Goal: Communication & Community: Answer question/provide support

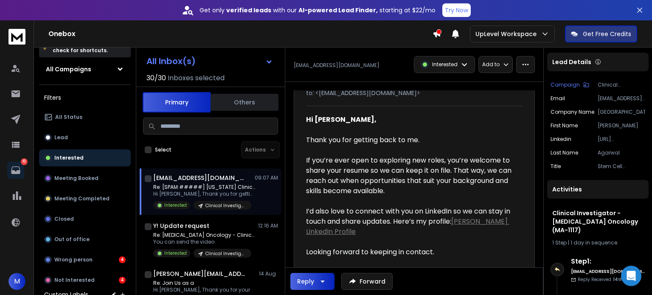
scroll to position [85, 0]
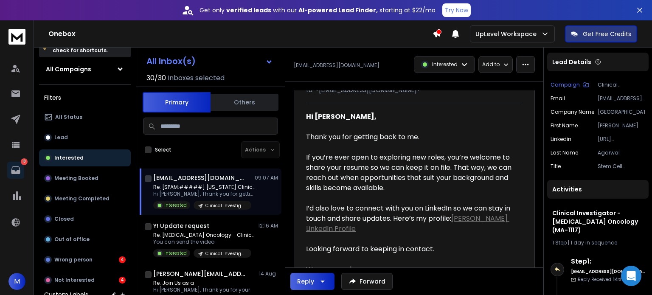
click at [81, 152] on button "Interested" at bounding box center [85, 157] width 92 height 17
click at [213, 184] on p "Re: [SPAM:#####] [US_STATE] Clinical Investigator" at bounding box center [204, 187] width 102 height 7
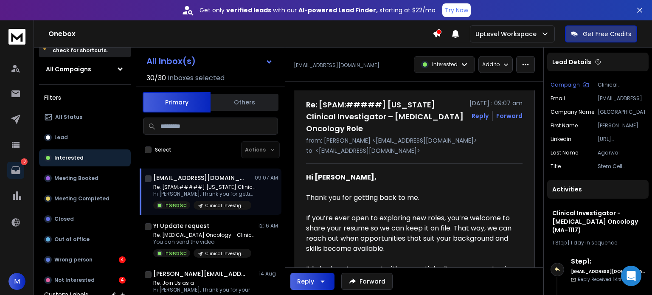
scroll to position [0, 0]
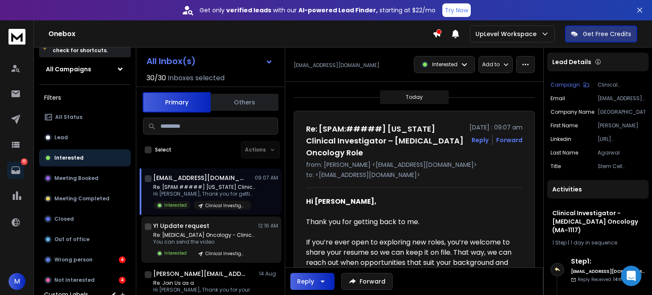
click at [172, 226] on h1 "Y! Update request" at bounding box center [181, 225] width 56 height 8
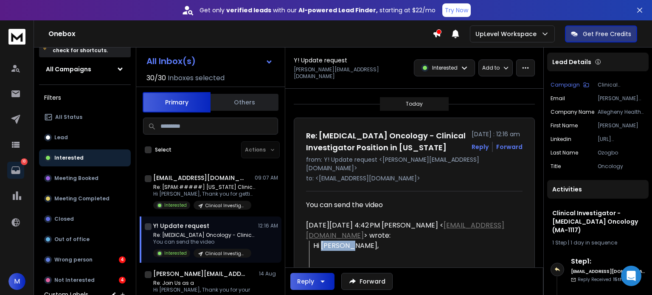
drag, startPoint x: 322, startPoint y: 239, endPoint x: 358, endPoint y: 242, distance: 36.2
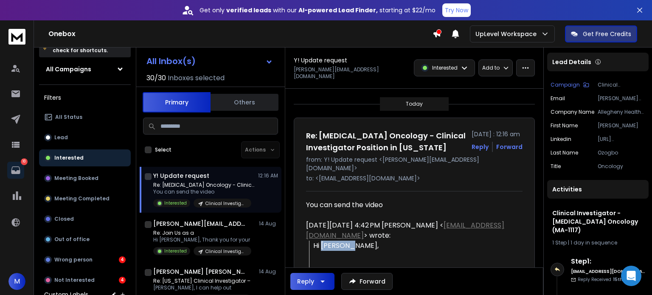
scroll to position [70, 0]
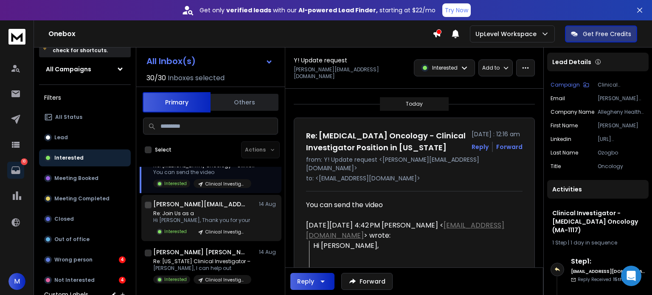
click at [212, 216] on p "Re: Join Us as a" at bounding box center [202, 213] width 98 height 7
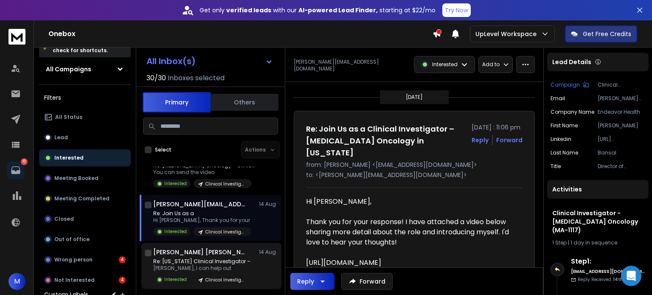
click at [209, 259] on p "Re: [US_STATE] Clinical Investigator –" at bounding box center [202, 261] width 98 height 7
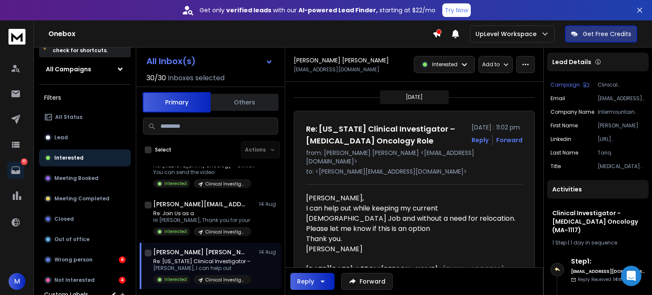
click at [314, 280] on div "Reply" at bounding box center [312, 281] width 31 height 10
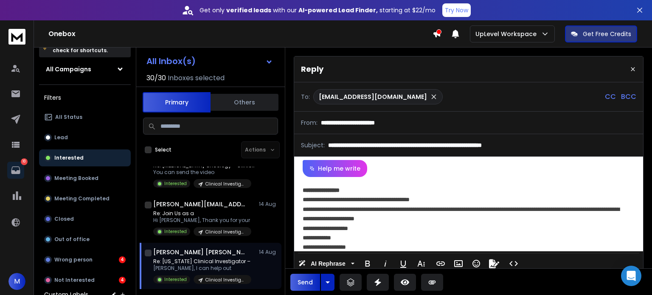
click at [369, 189] on p "**********" at bounding box center [468, 189] width 332 height 9
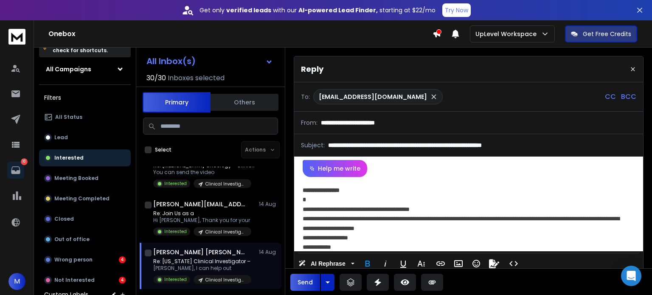
click at [436, 210] on p "**********" at bounding box center [463, 208] width 323 height 9
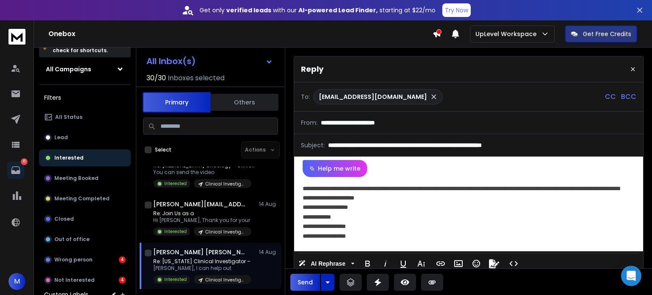
scroll to position [42, 0]
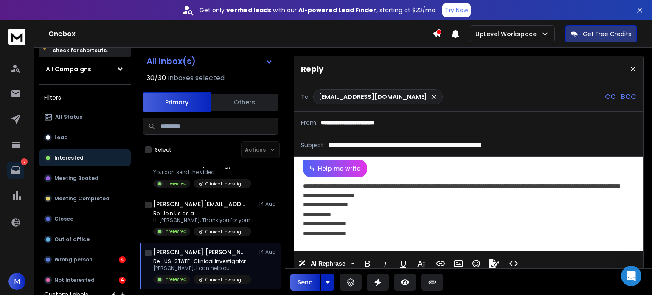
click at [457, 192] on p "**********" at bounding box center [463, 190] width 323 height 19
click at [363, 222] on p "**********" at bounding box center [463, 233] width 323 height 28
click at [374, 213] on p "**********" at bounding box center [463, 214] width 323 height 9
click at [308, 243] on p "**********" at bounding box center [463, 252] width 323 height 28
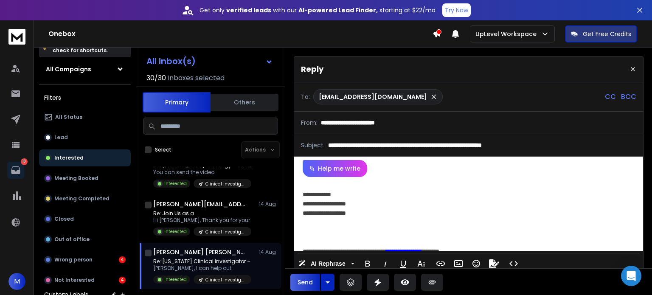
scroll to position [85, 0]
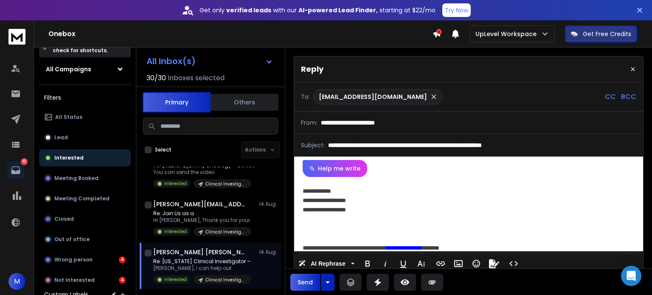
click at [366, 202] on p "**********" at bounding box center [463, 200] width 323 height 28
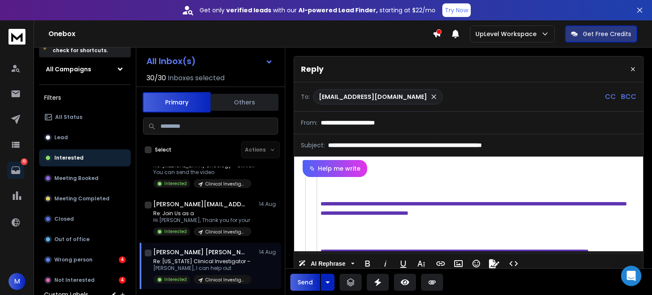
scroll to position [255, 0]
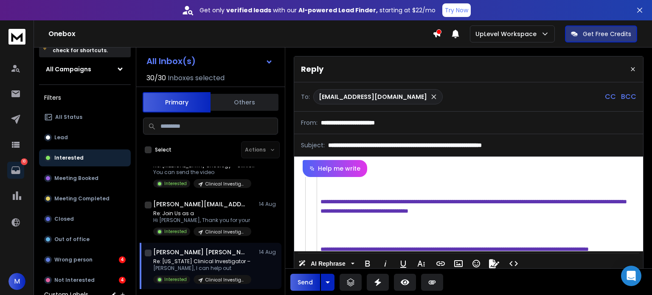
click at [303, 285] on button "Send" at bounding box center [305, 282] width 30 height 17
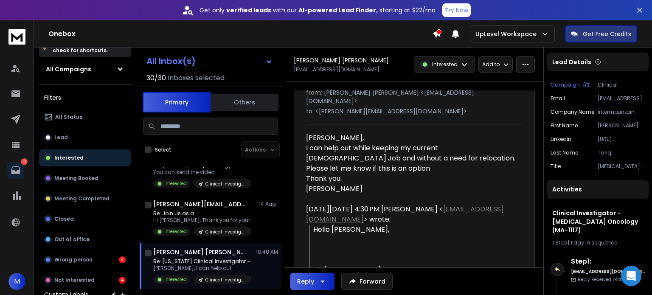
scroll to position [42, 0]
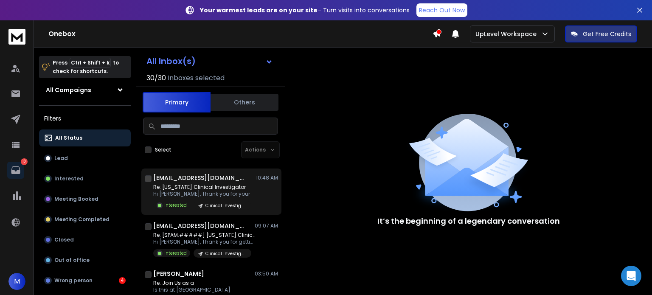
click at [216, 186] on p "Re: [US_STATE] Clinical Investigator –" at bounding box center [202, 187] width 98 height 7
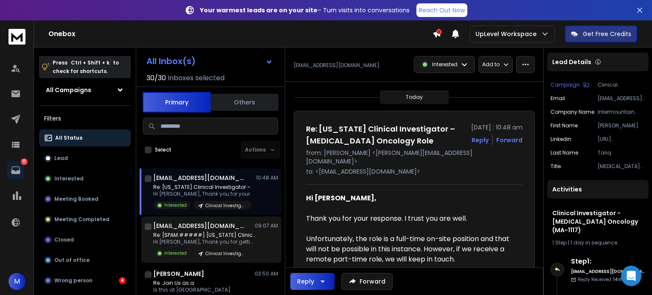
click at [204, 238] on p "Hi [PERSON_NAME], Thank you for getting" at bounding box center [204, 241] width 102 height 7
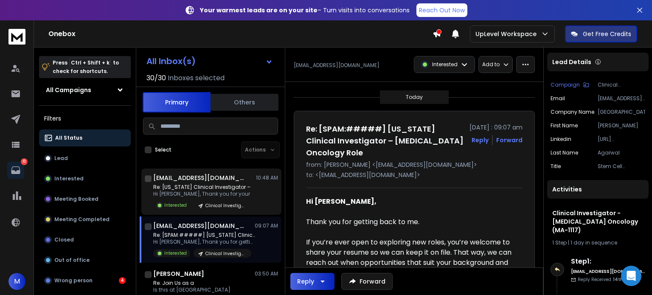
click at [181, 182] on div "kbtariq@gmail.com 10:48 AM Re: Massachusetts Clinical Investigator – Hi Khurram…" at bounding box center [215, 191] width 125 height 36
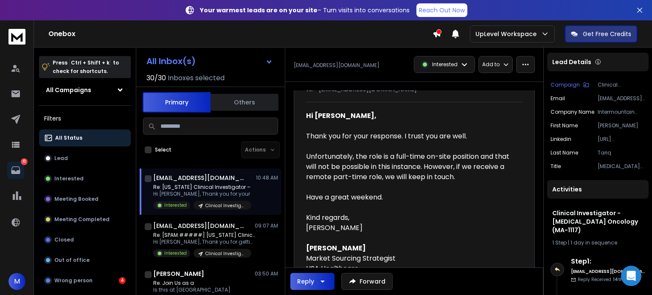
scroll to position [85, 0]
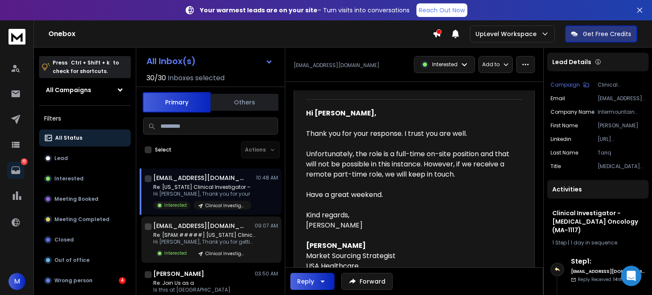
click at [212, 237] on p "Re: [SPAM:#####] [US_STATE] Clinical Investigator" at bounding box center [204, 235] width 102 height 7
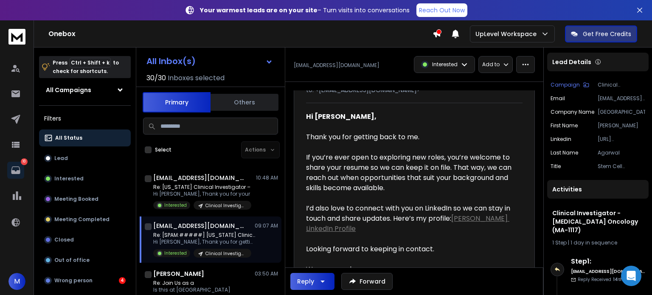
drag, startPoint x: 282, startPoint y: 176, endPoint x: 281, endPoint y: 187, distance: 11.9
click at [281, 187] on div "kbtariq@gmail.com 10:48 AM Re: Massachusetts Clinical Investigator – Hi Khurram…" at bounding box center [210, 276] width 148 height 218
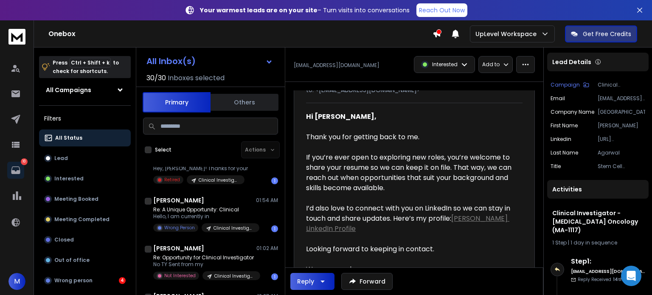
scroll to position [225, 0]
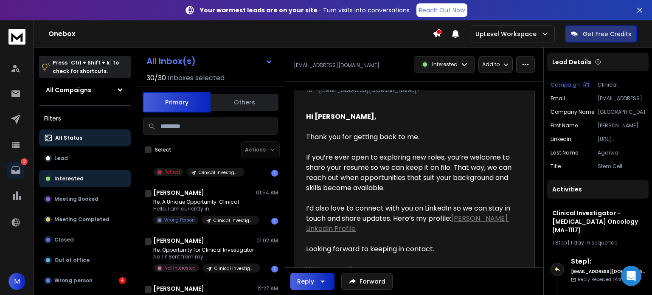
click at [85, 180] on button "Interested" at bounding box center [85, 178] width 92 height 17
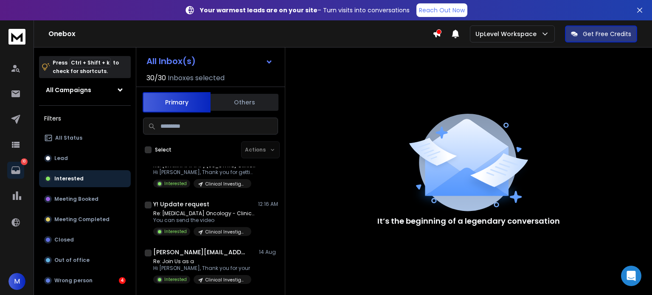
scroll to position [93, 0]
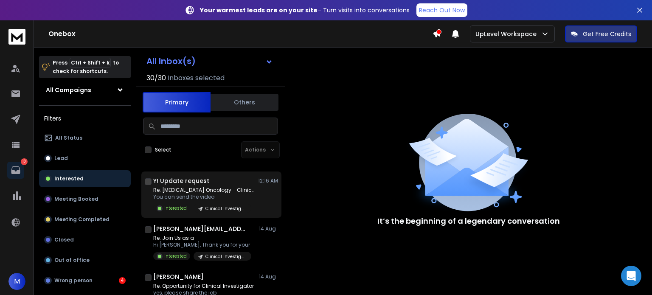
click at [221, 192] on p "Re: [MEDICAL_DATA] Oncology - Clinical" at bounding box center [204, 190] width 102 height 7
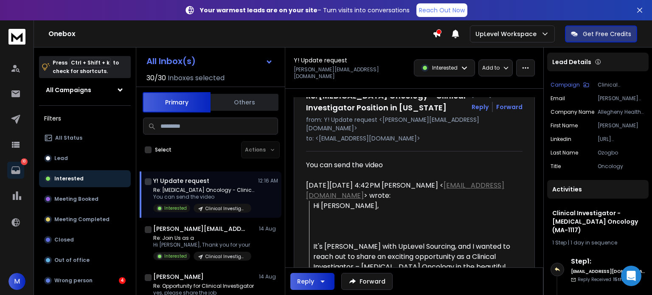
scroll to position [42, 0]
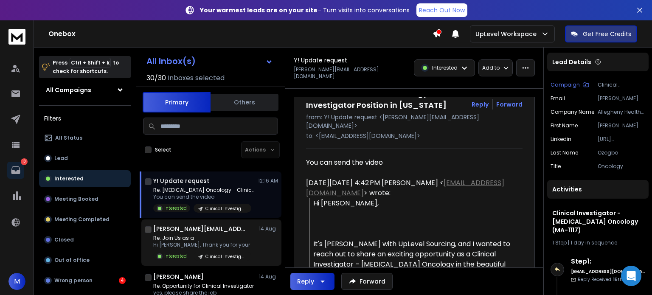
click at [193, 235] on p "Re: Join Us as a" at bounding box center [202, 238] width 98 height 7
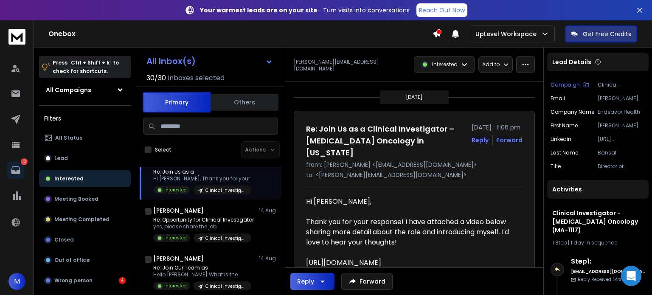
scroll to position [171, 0]
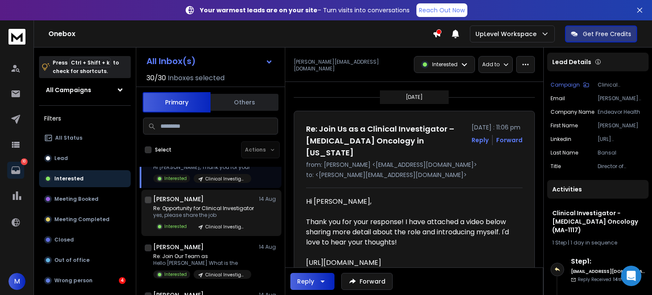
click at [227, 201] on div "[PERSON_NAME] [DATE]" at bounding box center [215, 199] width 125 height 8
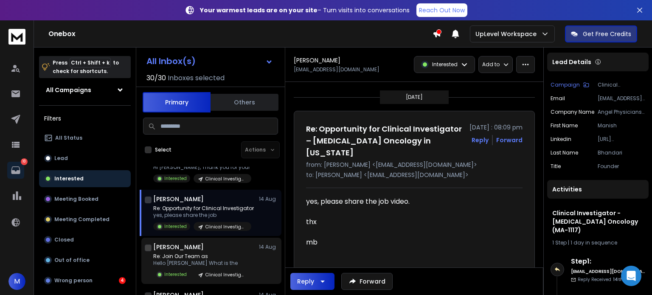
click at [222, 247] on div "Raghad Karim 14 Aug" at bounding box center [215, 247] width 125 height 8
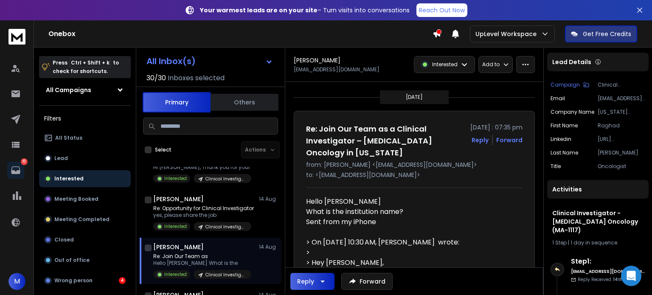
drag, startPoint x: 285, startPoint y: 192, endPoint x: 285, endPoint y: 200, distance: 7.6
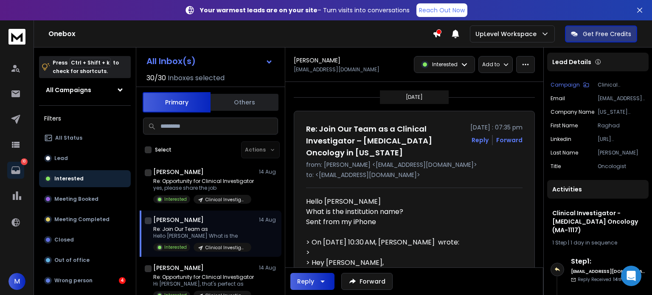
scroll to position [209, 0]
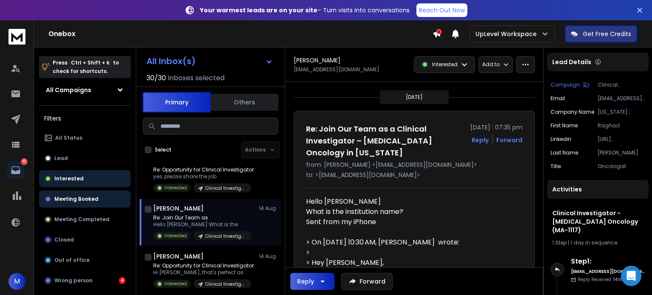
click at [85, 196] on p "Meeting Booked" at bounding box center [76, 199] width 44 height 7
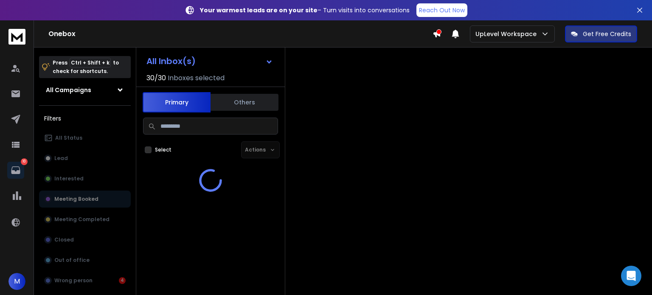
scroll to position [0, 0]
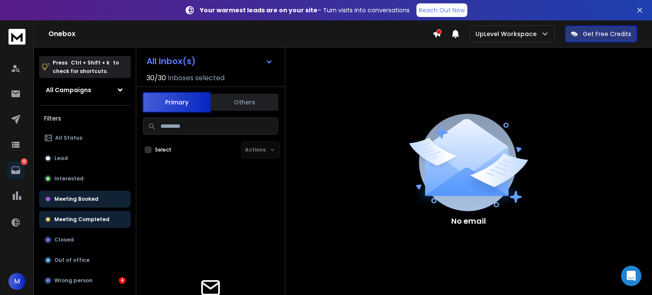
click at [85, 217] on p "Meeting Completed" at bounding box center [81, 219] width 55 height 7
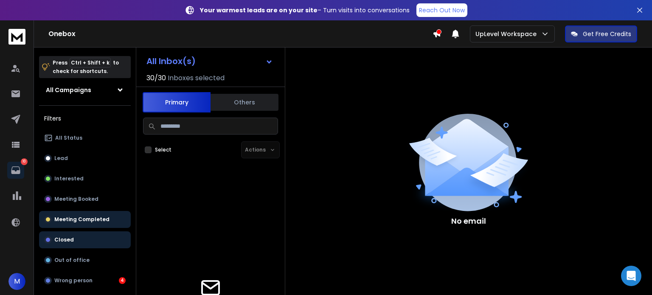
click at [80, 241] on button "Closed" at bounding box center [85, 239] width 92 height 17
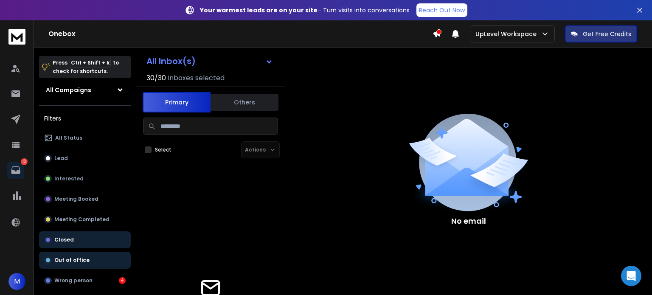
click at [76, 257] on p "Out of office" at bounding box center [71, 260] width 35 height 7
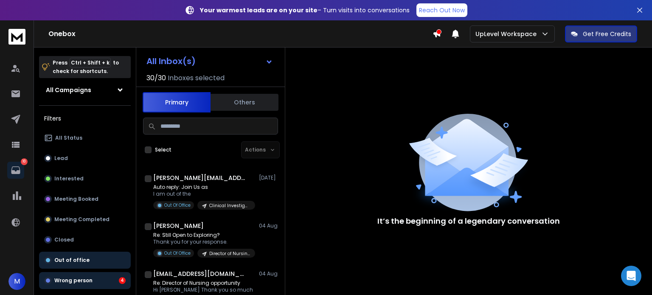
click at [80, 281] on p "Wrong person" at bounding box center [73, 280] width 38 height 7
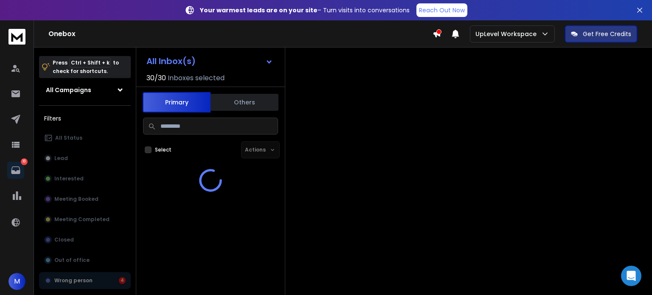
click at [76, 264] on div "All Status Lead Interested Meeting Booked Meeting Completed Closed Out of offic…" at bounding box center [85, 219] width 92 height 180
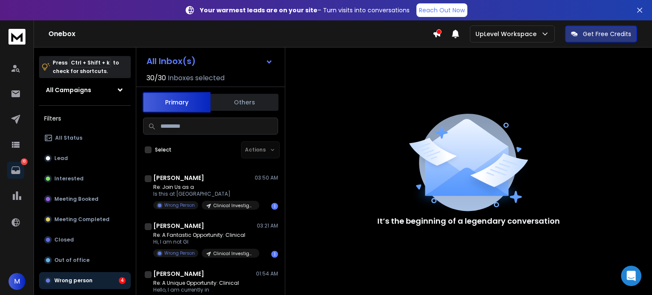
click at [76, 261] on p "Out of office" at bounding box center [71, 260] width 35 height 7
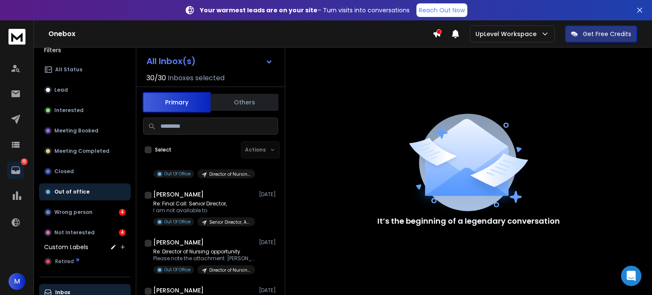
scroll to position [70, 0]
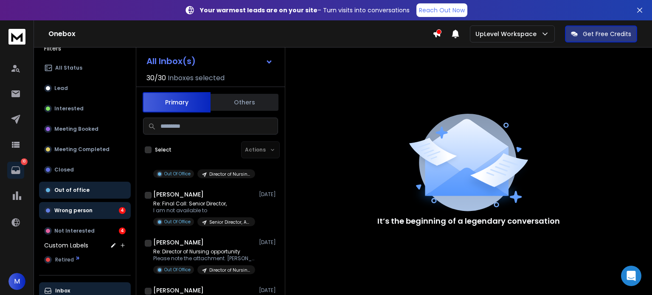
click at [83, 211] on p "Wrong person" at bounding box center [73, 210] width 38 height 7
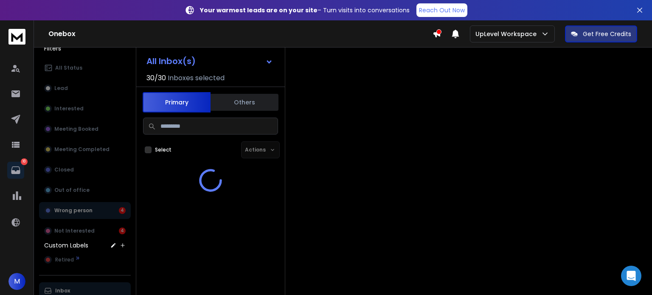
scroll to position [0, 0]
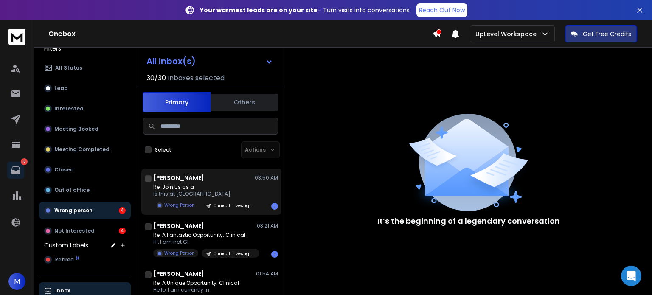
click at [213, 185] on p "Re: Join Us as a" at bounding box center [204, 187] width 102 height 7
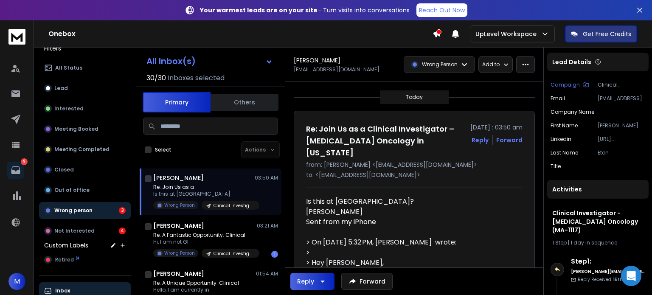
drag, startPoint x: 363, startPoint y: 140, endPoint x: 426, endPoint y: 151, distance: 64.1
click at [426, 151] on h1 "Re: Join Us as a Clinical Investigator – [MEDICAL_DATA] Oncology in [US_STATE]" at bounding box center [385, 141] width 159 height 36
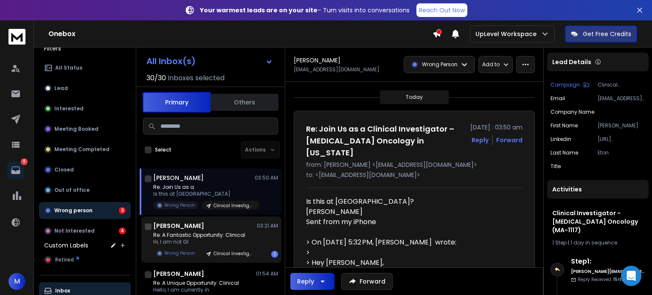
click at [192, 238] on p "Hi, I am not GI" at bounding box center [204, 241] width 102 height 7
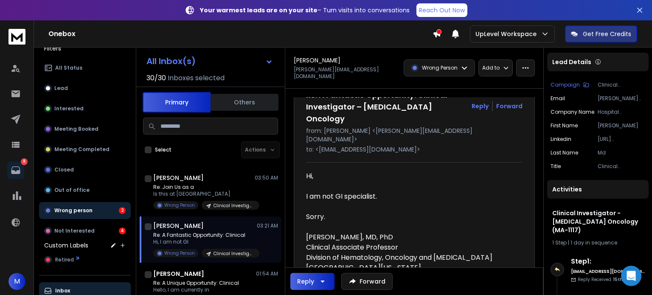
scroll to position [42, 0]
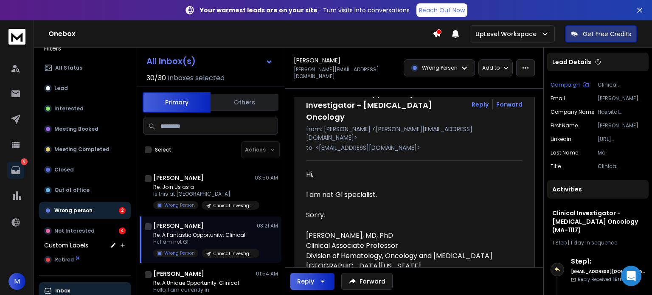
click at [311, 281] on div "Reply" at bounding box center [305, 281] width 17 height 8
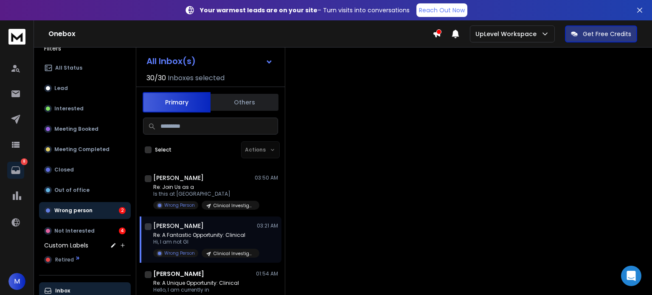
scroll to position [0, 0]
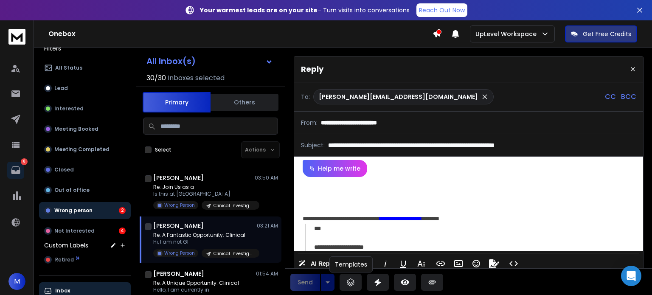
click at [352, 281] on icon at bounding box center [350, 282] width 8 height 8
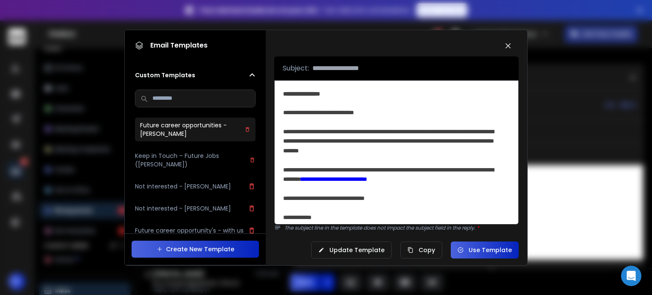
click at [185, 138] on h3 "Keep in Touch – Future Jobs ([PERSON_NAME])" at bounding box center [192, 129] width 104 height 17
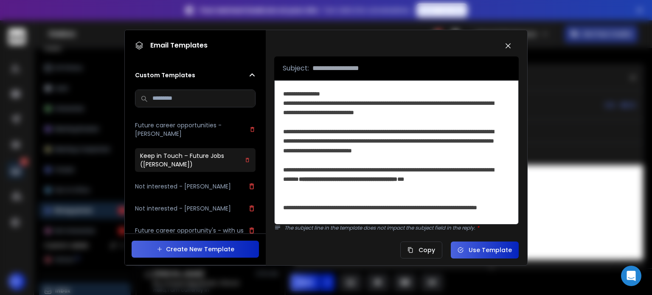
click at [174, 126] on h3 "Future career opportunities - [PERSON_NAME]" at bounding box center [192, 129] width 114 height 17
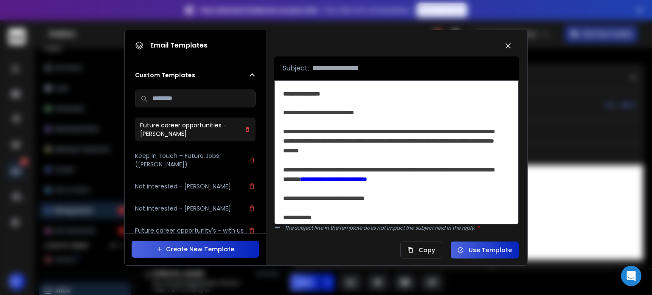
click at [482, 252] on button "Use Template" at bounding box center [484, 249] width 68 height 17
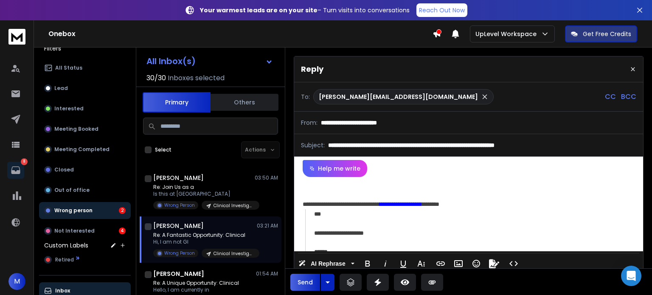
scroll to position [170, 0]
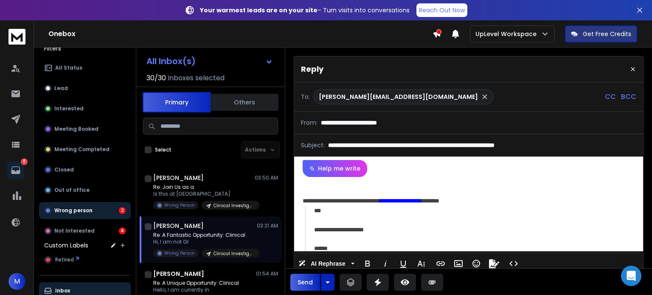
click at [305, 281] on button "Send" at bounding box center [305, 282] width 30 height 17
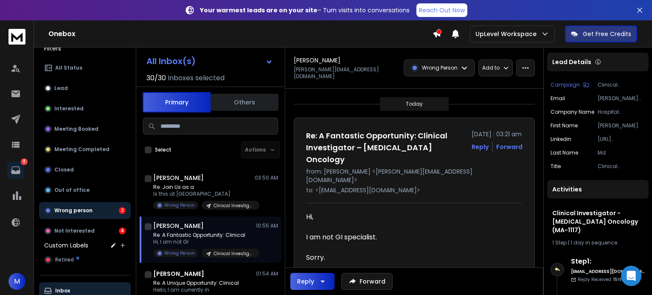
click at [526, 67] on icon "button" at bounding box center [525, 68] width 8 height 8
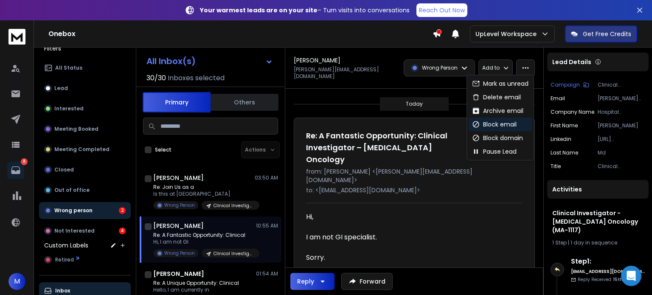
click at [499, 125] on div "Block email" at bounding box center [494, 124] width 45 height 8
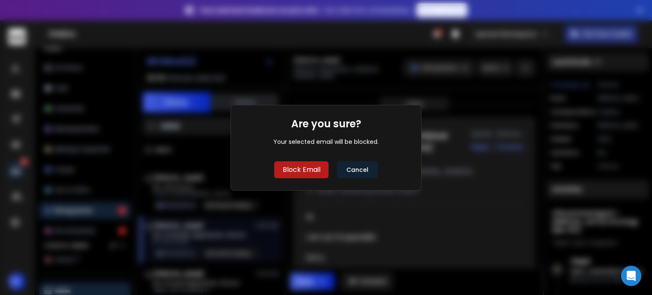
click at [292, 173] on button "Block Email" at bounding box center [301, 169] width 54 height 17
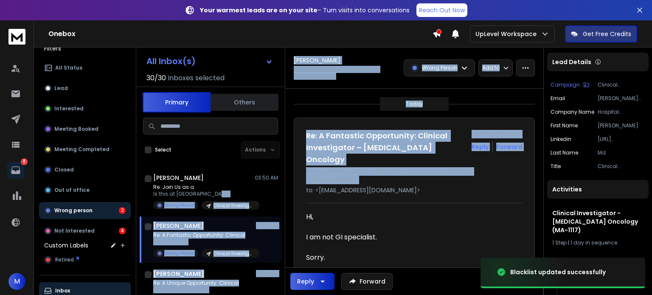
drag, startPoint x: 285, startPoint y: 182, endPoint x: 282, endPoint y: 193, distance: 11.3
click at [284, 193] on div "All Inbox(s) 30 / 30 Inboxes selected Primary Others Select Actions OMAR ETON 0…" at bounding box center [394, 195] width 516 height 295
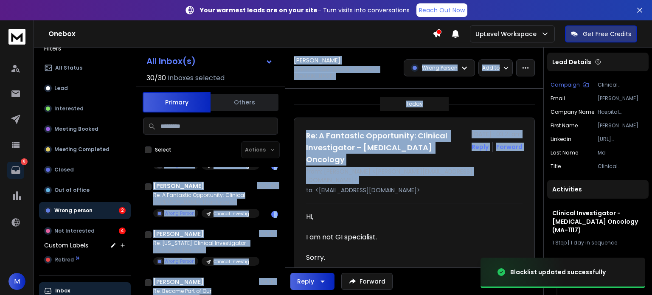
scroll to position [151, 0]
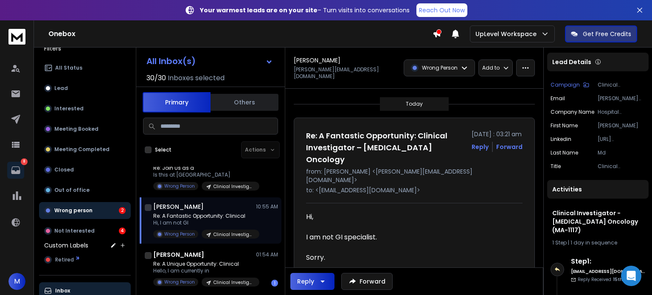
scroll to position [58, 0]
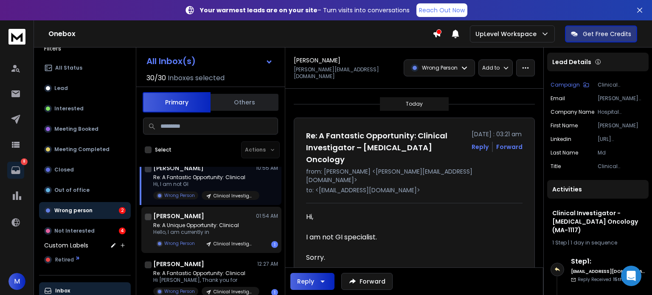
click at [229, 223] on p "Re: A Unique Opportunity: Clinical" at bounding box center [204, 225] width 102 height 7
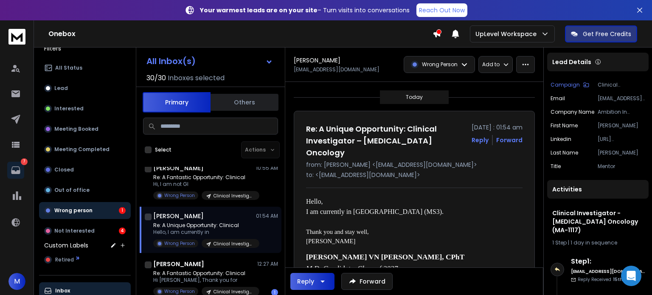
click at [315, 283] on div "Reply" at bounding box center [312, 281] width 31 height 10
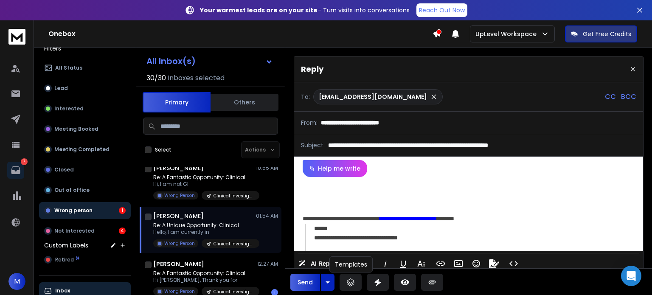
click at [350, 280] on icon at bounding box center [350, 282] width 8 height 8
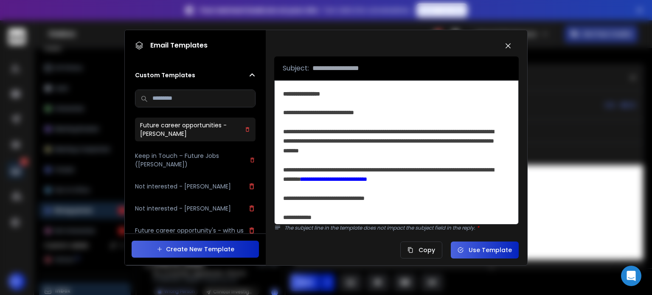
click at [494, 251] on button "Use Template" at bounding box center [484, 249] width 68 height 17
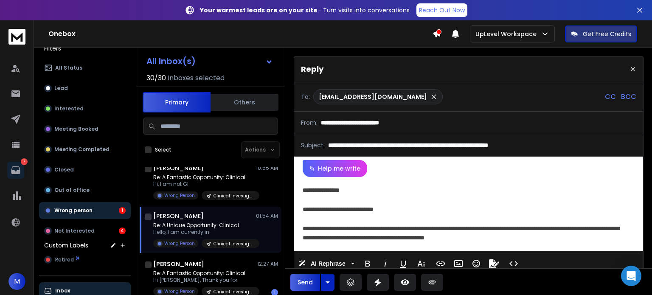
click at [310, 282] on button "Send" at bounding box center [305, 282] width 30 height 17
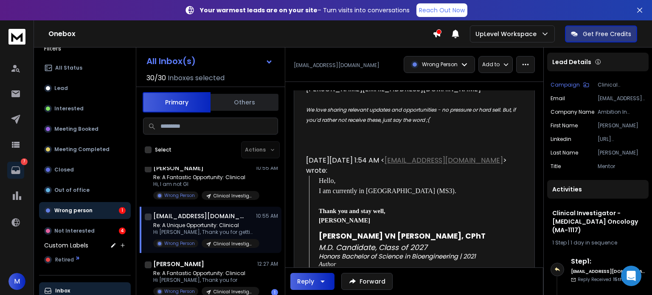
scroll to position [339, 0]
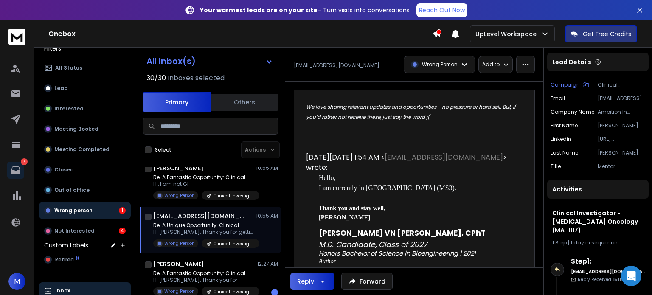
click at [526, 66] on icon "button" at bounding box center [525, 65] width 8 height 8
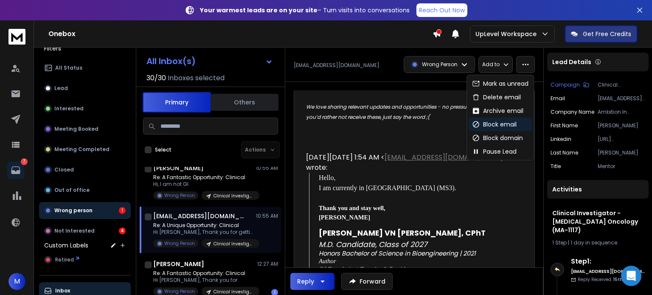
click at [501, 127] on div "Block email" at bounding box center [494, 124] width 45 height 8
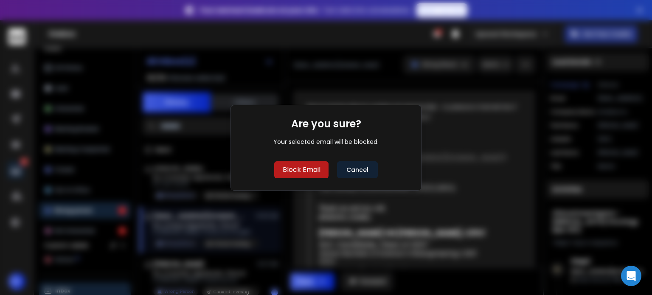
click at [295, 174] on button "Block Email" at bounding box center [301, 169] width 54 height 17
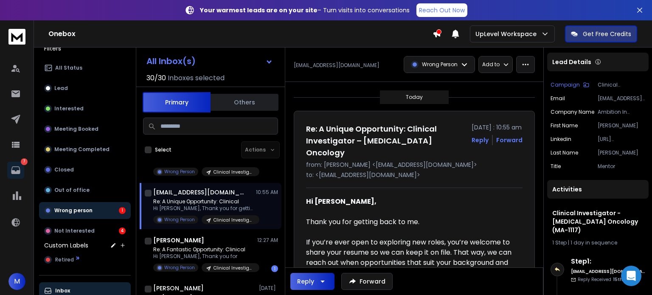
scroll to position [93, 0]
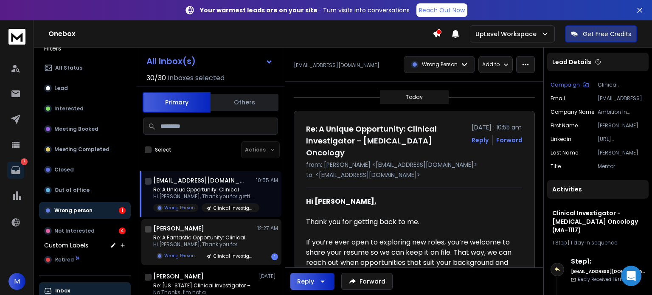
click at [222, 238] on p "Re: A Fantastic Opportunity: Clinical" at bounding box center [204, 237] width 102 height 7
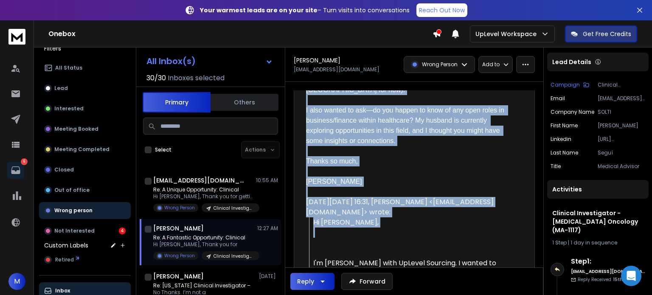
scroll to position [170, 0]
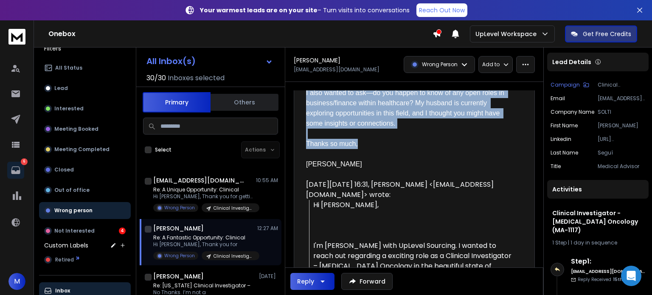
drag, startPoint x: 306, startPoint y: 158, endPoint x: 367, endPoint y: 144, distance: 63.1
click at [367, 144] on div "Hi [PERSON_NAME], Thank you for the opportunity, but I’m actually a [MEDICAL_DA…" at bounding box center [411, 98] width 210 height 143
copy div "Hi Megan, Thank you for the opportunity, but I’m actually a breast cancer medic…"
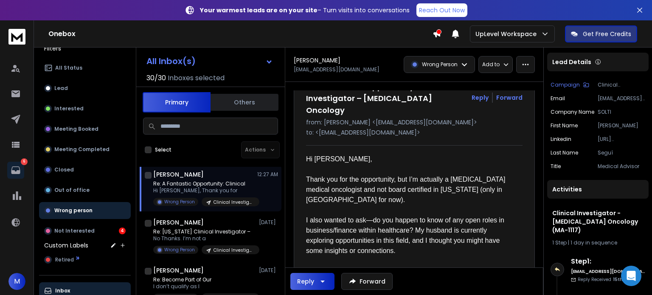
scroll to position [136, 0]
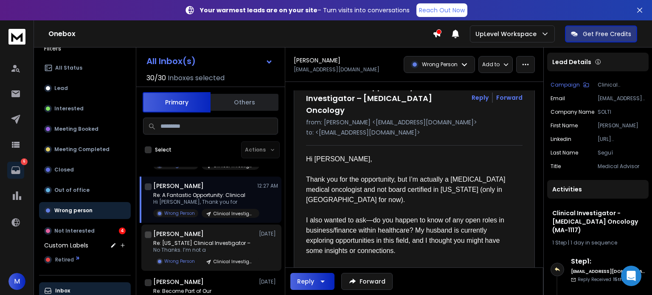
click at [183, 243] on p "Re: [US_STATE] Clinical Investigator –" at bounding box center [204, 243] width 102 height 7
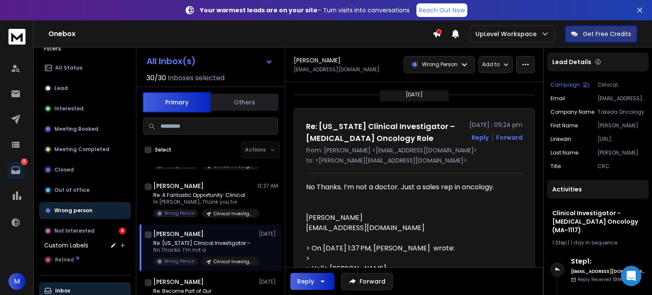
scroll to position [0, 0]
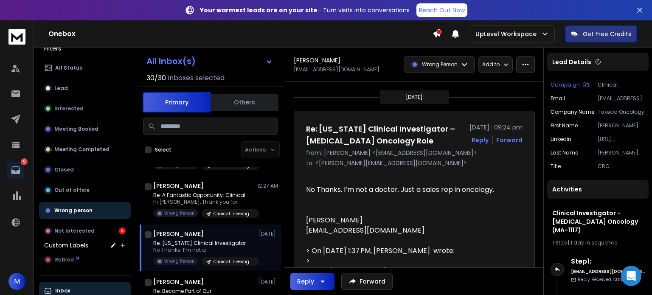
click at [303, 286] on div "Reply" at bounding box center [312, 281] width 31 height 10
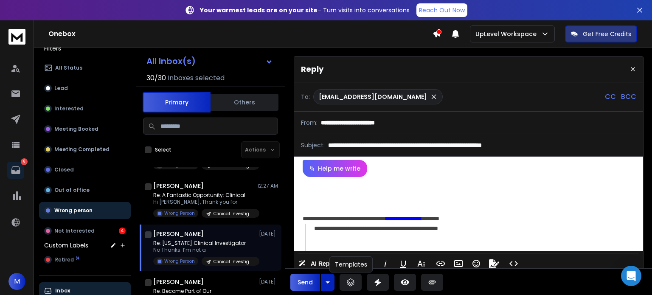
click at [349, 288] on button at bounding box center [350, 282] width 22 height 17
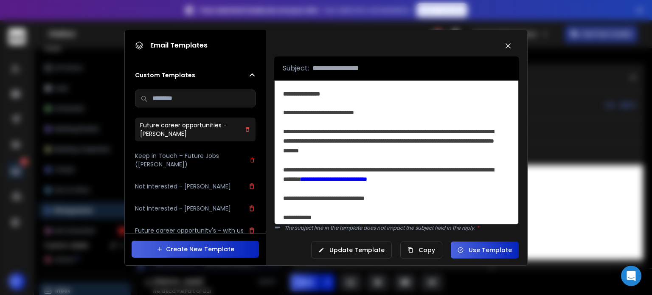
click at [507, 44] on icon at bounding box center [508, 46] width 8 height 8
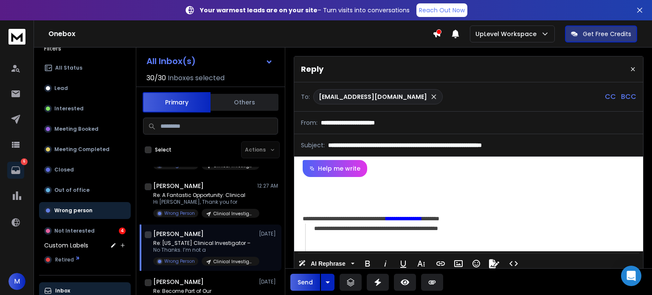
click at [633, 69] on icon at bounding box center [632, 69] width 7 height 7
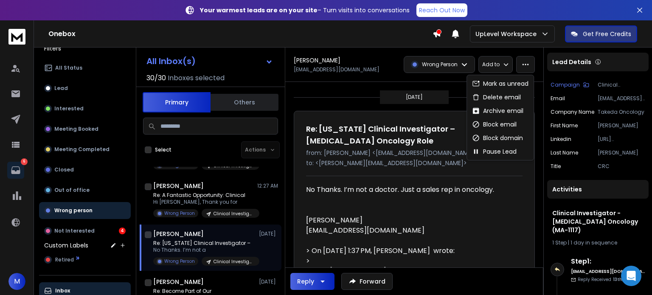
click at [530, 64] on button "button" at bounding box center [525, 64] width 19 height 17
click at [492, 123] on div "Block email" at bounding box center [494, 124] width 45 height 8
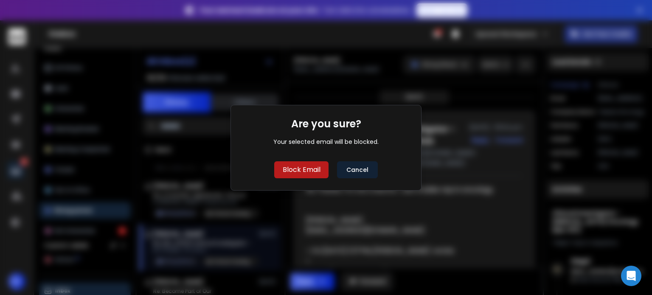
click at [287, 176] on button "Block Email" at bounding box center [301, 169] width 54 height 17
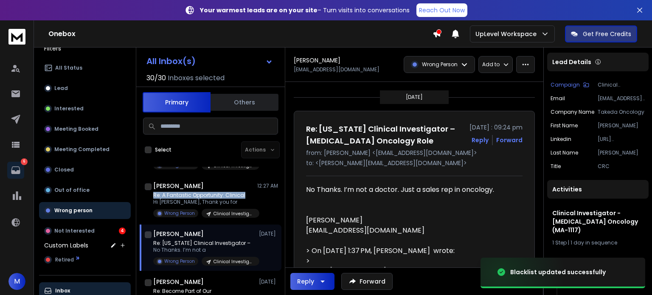
drag, startPoint x: 282, startPoint y: 190, endPoint x: 282, endPoint y: 195, distance: 5.5
click at [282, 195] on div "OMAR ETON 03:50 AM Re: Join Us as a Is this at Boston Medical Wrong Person Clin…" at bounding box center [210, 276] width 148 height 218
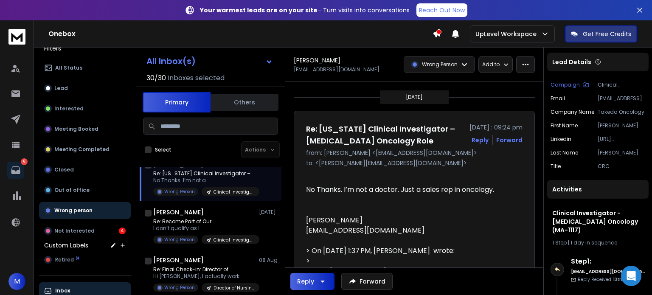
scroll to position [221, 0]
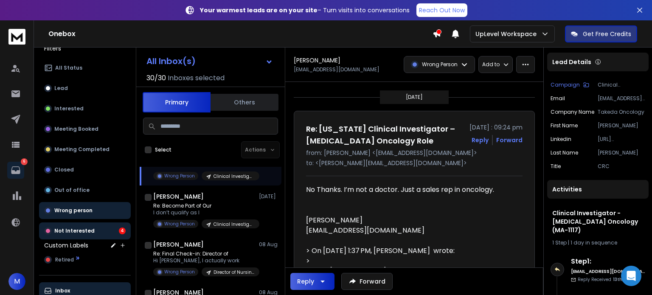
click at [87, 230] on p "Not Interested" at bounding box center [74, 230] width 40 height 7
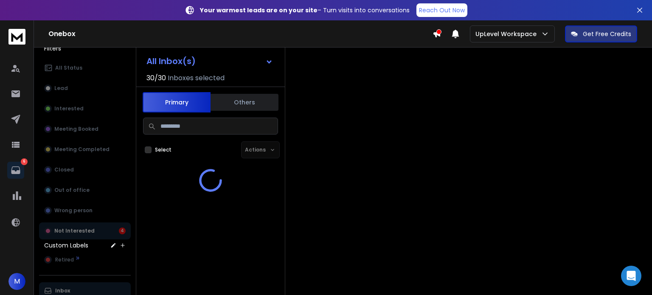
scroll to position [0, 0]
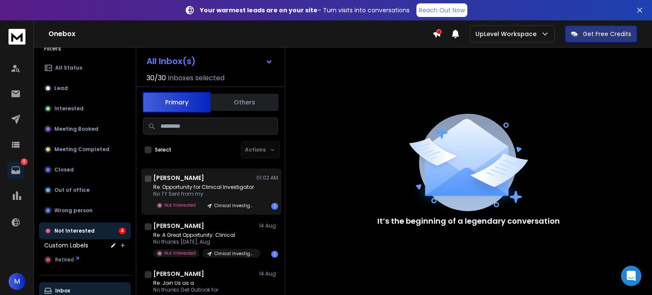
click at [213, 185] on p "Re: Opportunity for Clinical Investigator" at bounding box center [204, 187] width 102 height 7
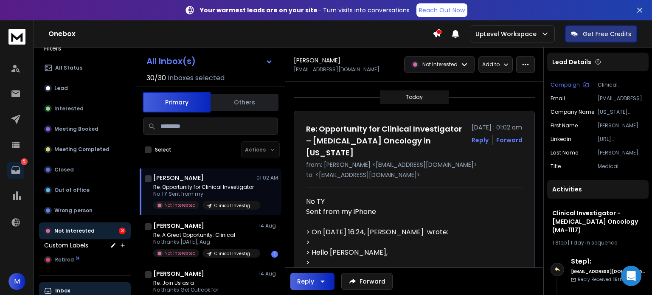
click at [305, 278] on div "Reply" at bounding box center [305, 281] width 17 height 8
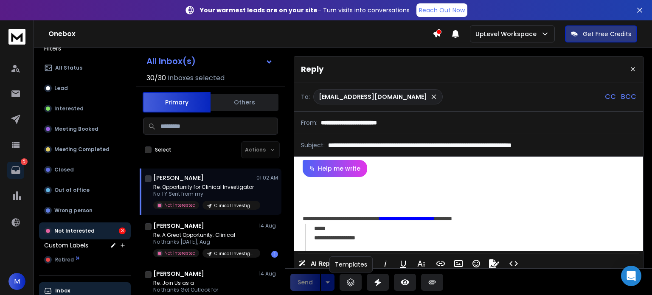
click at [353, 279] on icon at bounding box center [350, 282] width 8 height 8
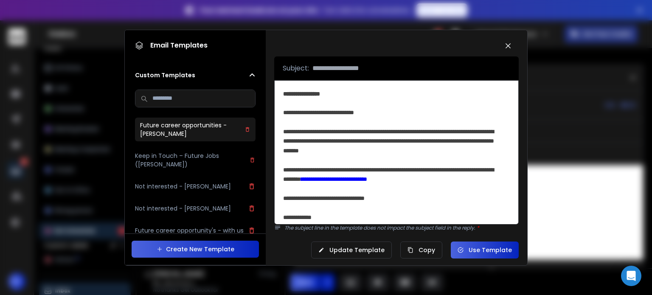
click at [496, 249] on button "Use Template" at bounding box center [484, 249] width 68 height 17
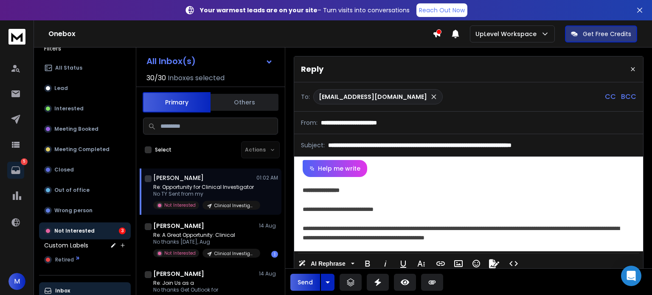
click at [309, 283] on button "Send" at bounding box center [305, 282] width 30 height 17
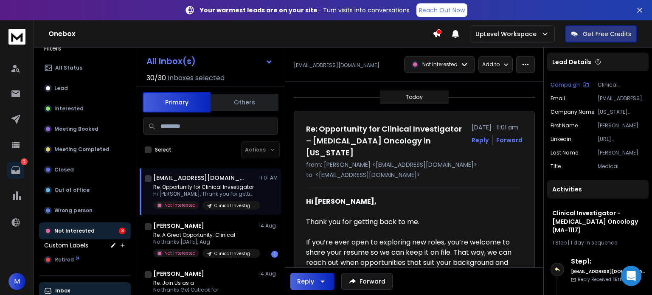
click at [529, 56] on button "button" at bounding box center [525, 64] width 19 height 17
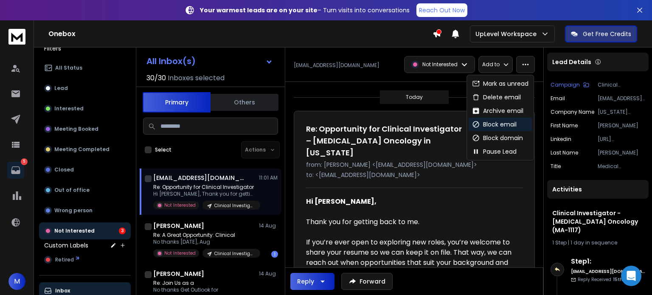
click at [485, 127] on div "Block email" at bounding box center [494, 124] width 45 height 8
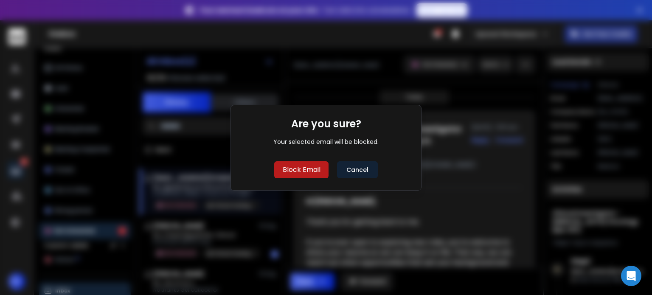
click at [305, 171] on button "Block Email" at bounding box center [301, 169] width 54 height 17
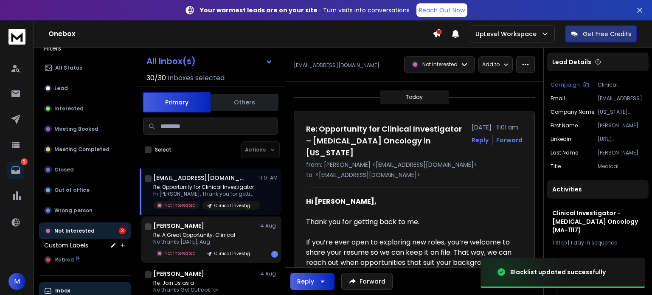
click at [197, 232] on p "Re: A Great Opportunity: Clinical" at bounding box center [204, 235] width 102 height 7
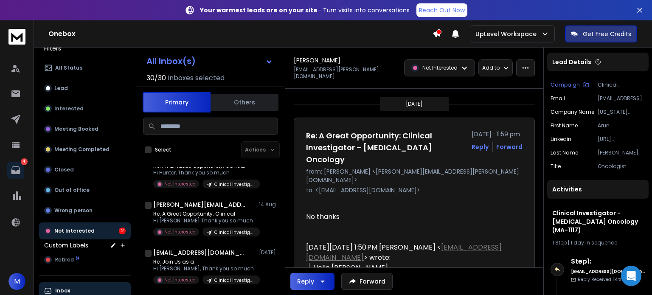
scroll to position [594, 0]
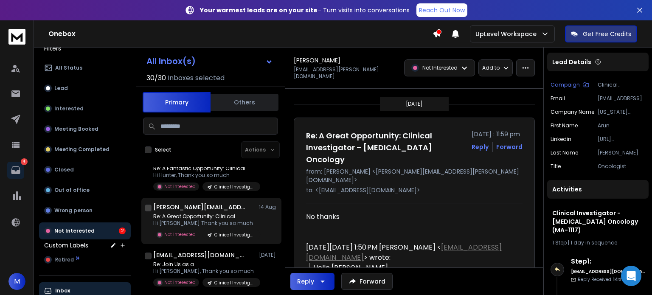
click at [216, 214] on p "Re: A Great Opportunity: Clinical" at bounding box center [204, 216] width 102 height 7
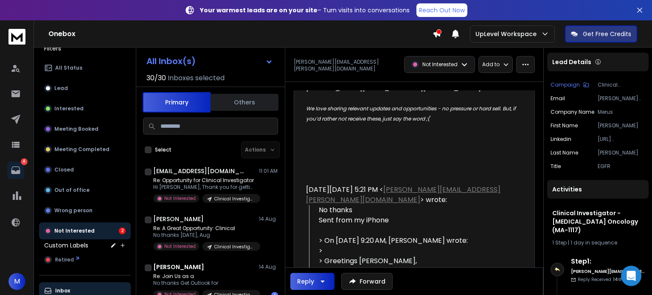
scroll to position [0, 0]
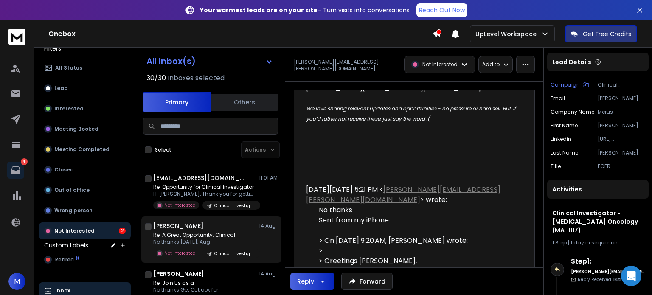
click at [210, 232] on p "Re: A Great Opportunity: Clinical" at bounding box center [204, 235] width 102 height 7
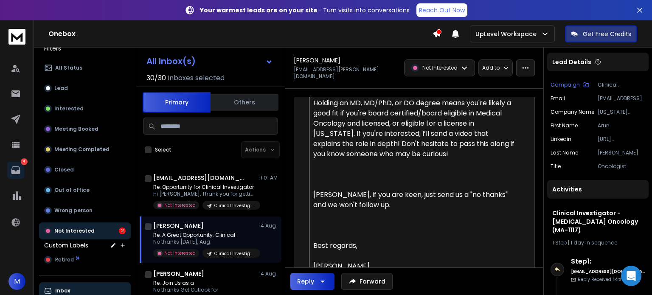
click at [310, 280] on div "Reply" at bounding box center [305, 281] width 17 height 8
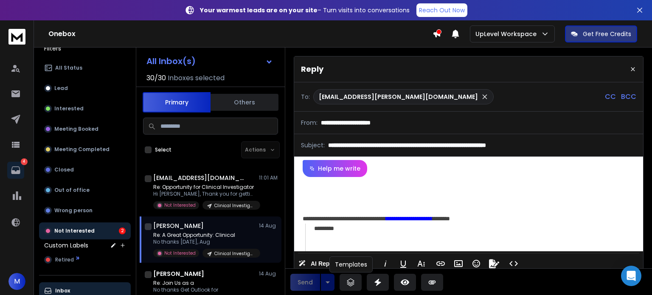
click at [348, 281] on icon at bounding box center [350, 282] width 8 height 8
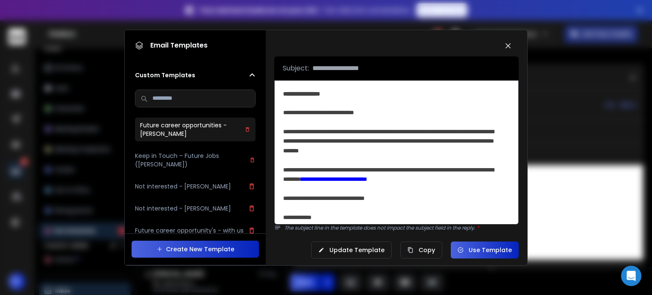
click at [478, 251] on button "Use Template" at bounding box center [484, 249] width 68 height 17
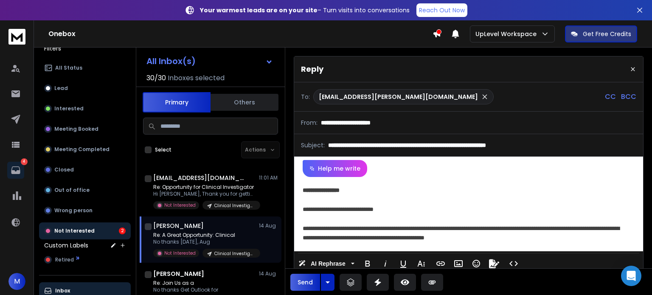
click at [308, 280] on button "Send" at bounding box center [305, 282] width 30 height 17
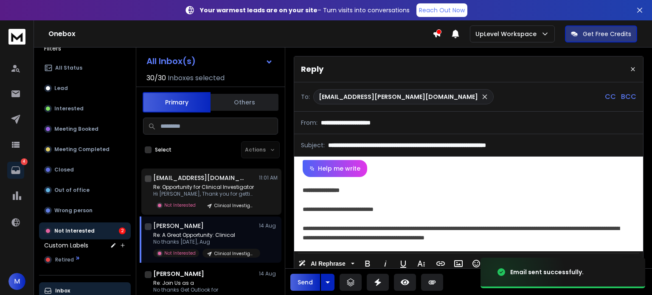
click at [201, 185] on p "Re: Opportunity for Clinical Investigator" at bounding box center [204, 187] width 102 height 7
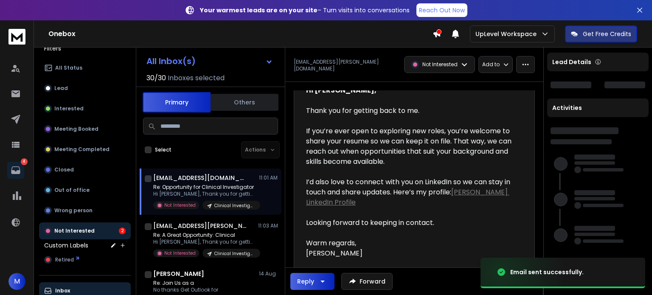
scroll to position [127, 0]
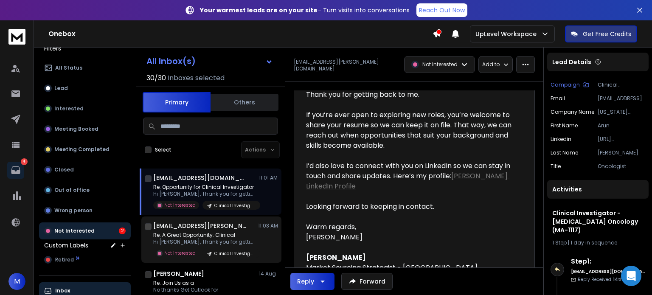
click at [192, 237] on p "Re: A Great Opportunity: Clinical" at bounding box center [204, 235] width 102 height 7
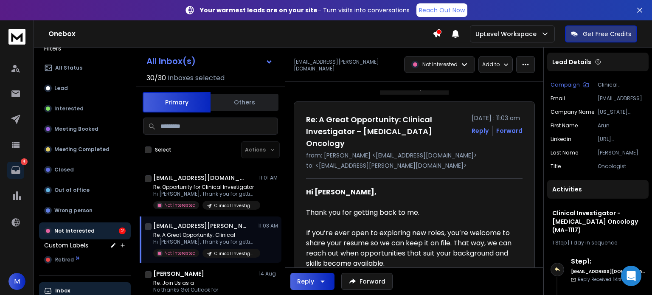
scroll to position [0, 0]
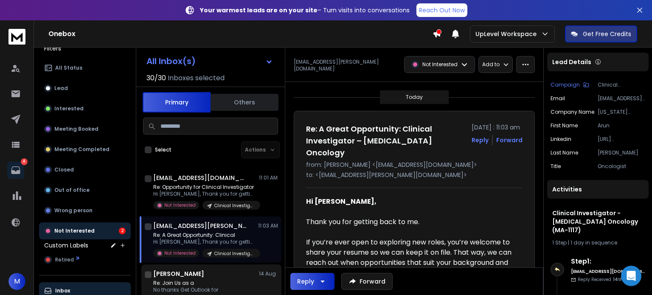
click at [185, 277] on h1 "mohammed salhab" at bounding box center [178, 273] width 51 height 8
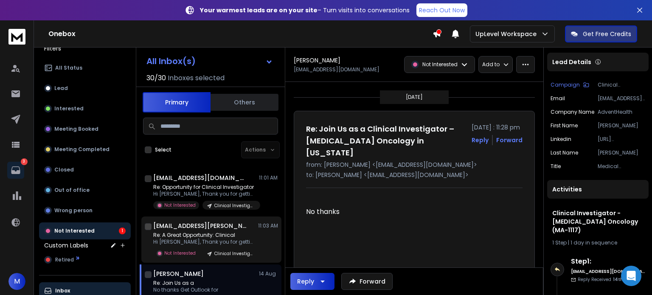
click at [176, 224] on h1 "[EMAIL_ADDRESS][PERSON_NAME][DOMAIN_NAME]" at bounding box center [199, 225] width 93 height 8
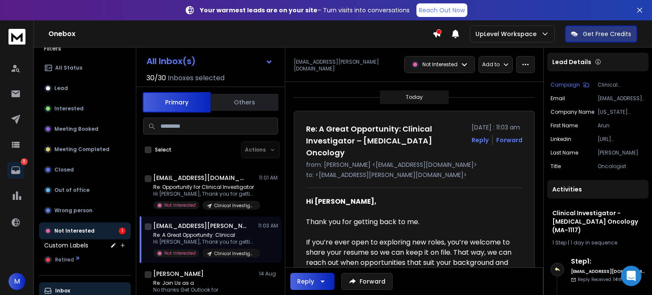
click at [528, 68] on icon "button" at bounding box center [525, 65] width 8 height 8
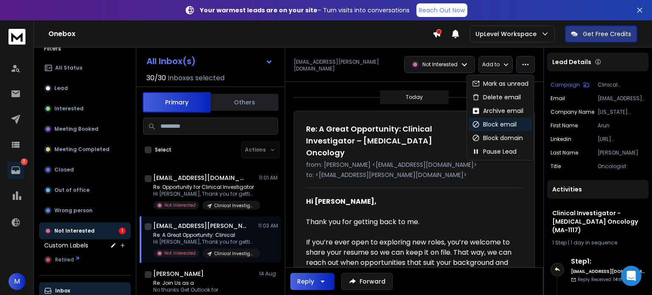
click at [494, 125] on div "Block email" at bounding box center [494, 124] width 45 height 8
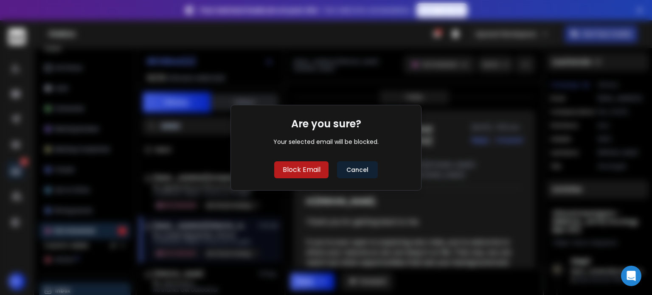
click at [305, 169] on button "Block Email" at bounding box center [301, 169] width 54 height 17
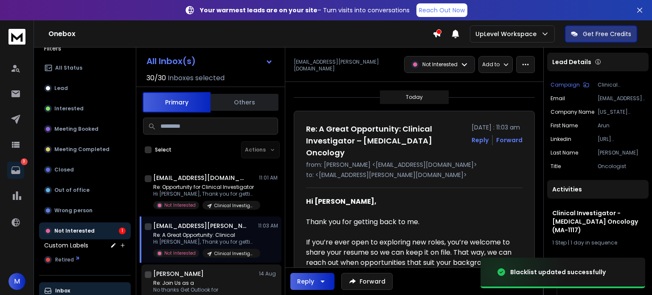
click at [199, 278] on div "mohammed salhab 14 Aug Re: Join Us as a No thanks Get Outlook for Not Intereste…" at bounding box center [215, 287] width 125 height 36
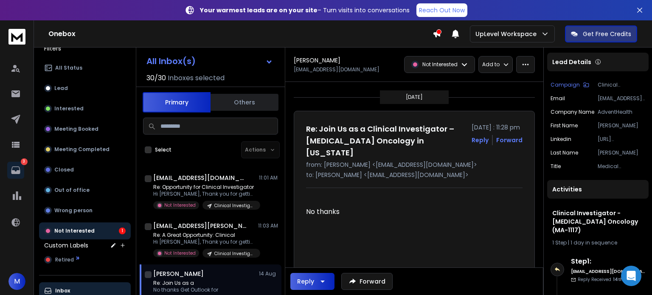
click at [299, 285] on div "Reply" at bounding box center [305, 281] width 17 height 8
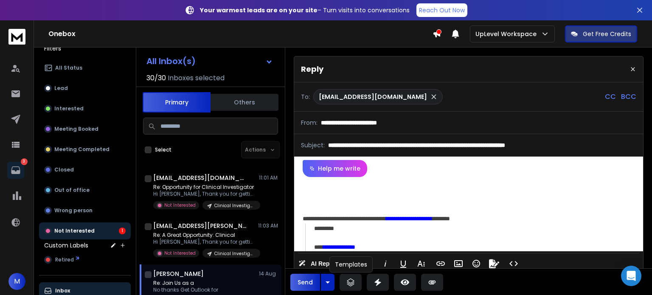
click at [353, 285] on icon at bounding box center [350, 282] width 8 height 8
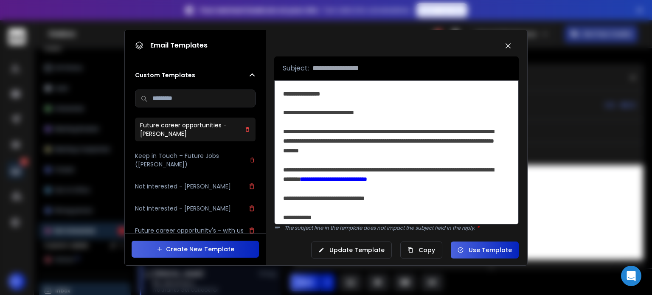
click at [485, 250] on button "Use Template" at bounding box center [484, 249] width 68 height 17
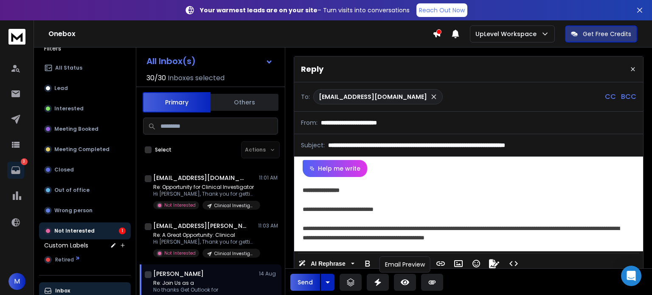
click at [399, 280] on button at bounding box center [405, 282] width 22 height 17
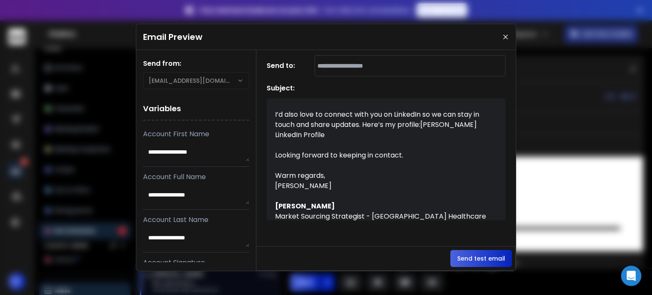
scroll to position [127, 0]
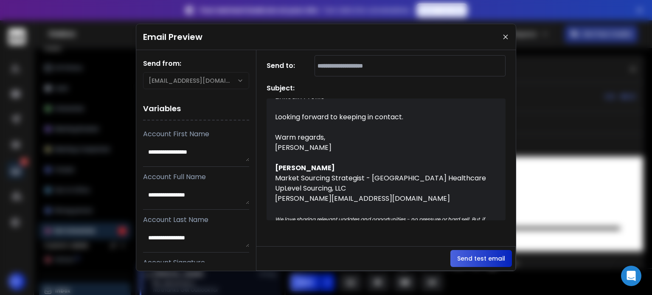
click at [502, 38] on icon at bounding box center [505, 37] width 7 height 7
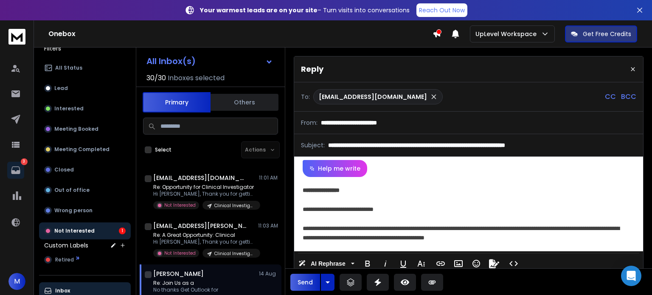
click at [304, 284] on button "Send" at bounding box center [305, 282] width 30 height 17
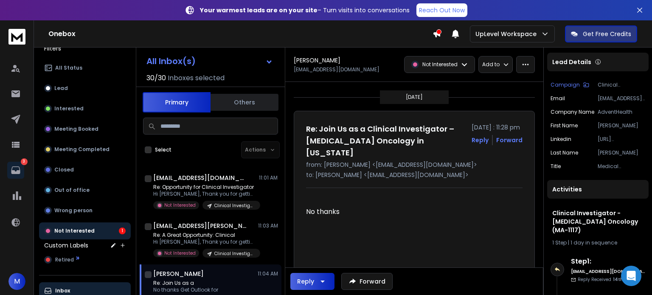
click at [526, 62] on icon "button" at bounding box center [525, 65] width 8 height 8
drag, startPoint x: 285, startPoint y: 176, endPoint x: 285, endPoint y: 182, distance: 5.5
drag, startPoint x: 282, startPoint y: 176, endPoint x: 284, endPoint y: 181, distance: 5.5
click at [284, 181] on div "cencarnacion@sbcglobal.net 11:01 AM Re: Opportunity for Clinical Investigator H…" at bounding box center [210, 276] width 148 height 218
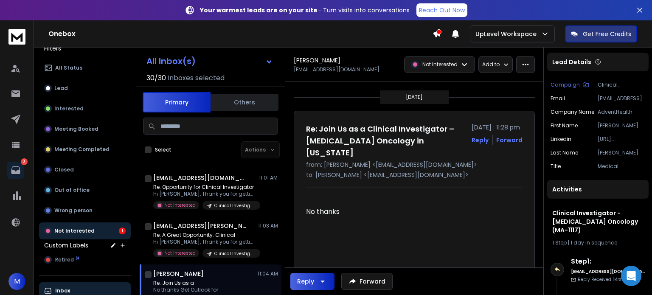
drag, startPoint x: 285, startPoint y: 176, endPoint x: 285, endPoint y: 170, distance: 5.9
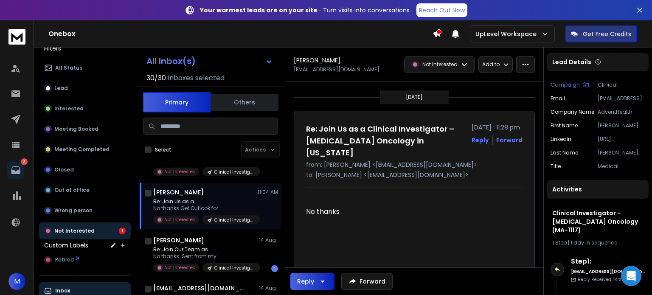
scroll to position [89, 0]
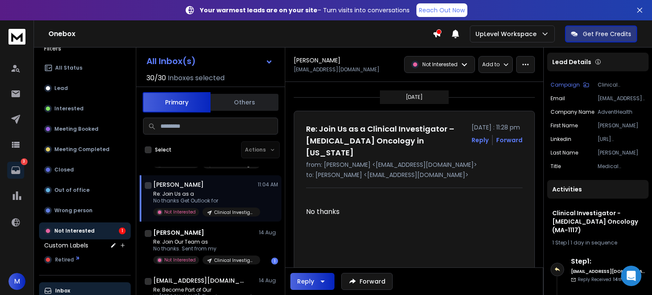
click at [229, 192] on p "Re: Join Us as a" at bounding box center [204, 193] width 102 height 7
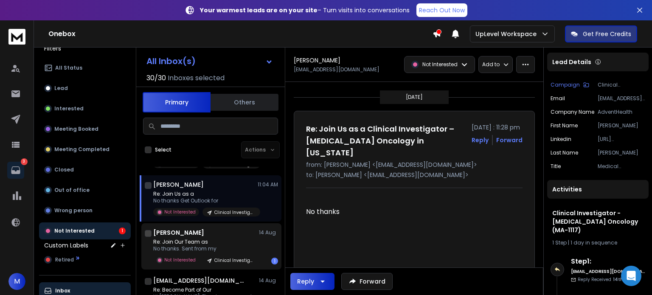
click at [232, 245] on p "No thanks. Sent from my" at bounding box center [204, 248] width 102 height 7
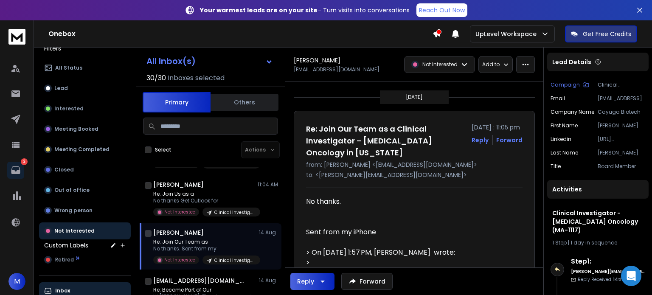
click at [316, 282] on div "Reply" at bounding box center [312, 281] width 31 height 10
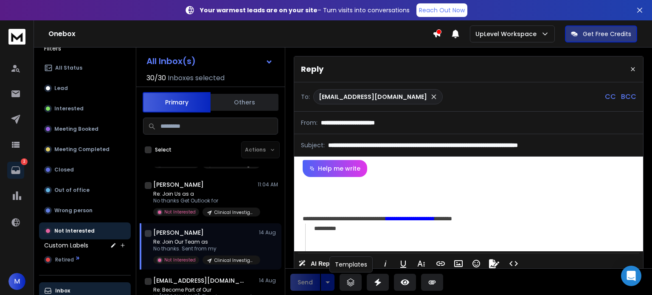
click at [355, 285] on button at bounding box center [350, 282] width 22 height 17
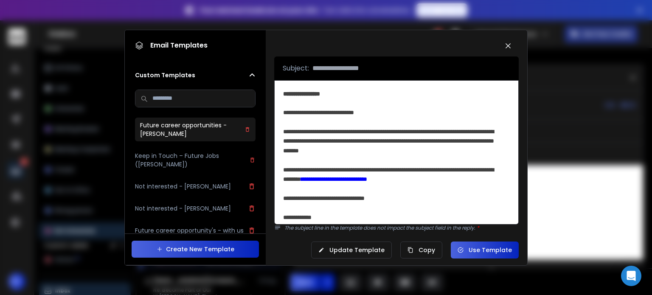
click at [490, 251] on button "Use Template" at bounding box center [484, 249] width 68 height 17
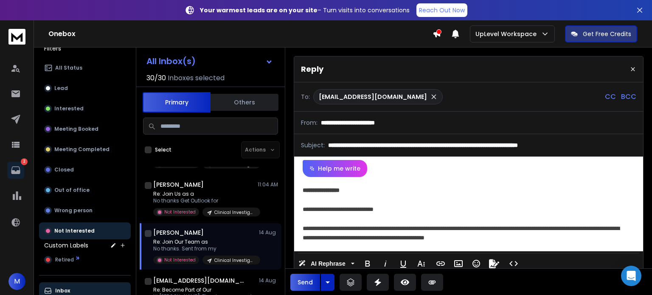
click at [306, 281] on button "Send" at bounding box center [305, 282] width 30 height 17
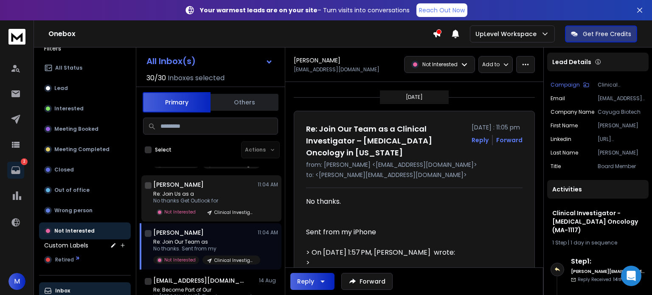
click at [204, 204] on div "Re: Join Us as a No thanks Get Outlook for Not Interested Clinical Investigator…" at bounding box center [206, 203] width 107 height 26
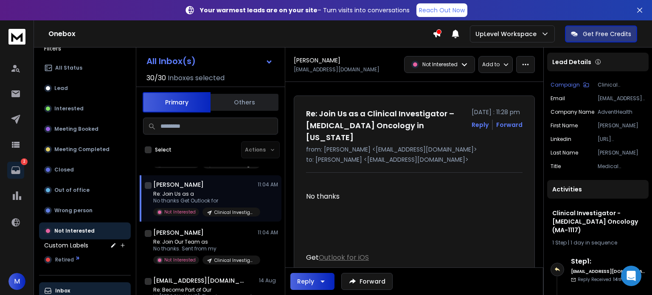
scroll to position [0, 0]
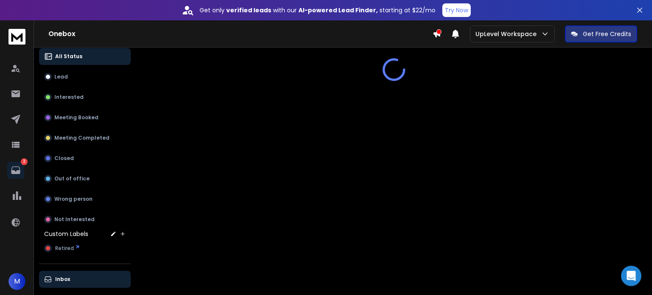
scroll to position [85, 0]
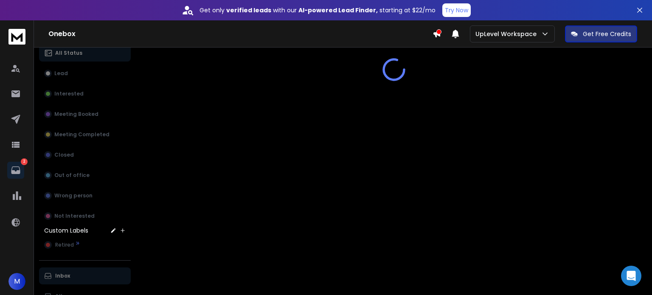
click at [82, 213] on div "All Status Lead Interested Meeting Booked Meeting Completed Closed Out of offic…" at bounding box center [85, 135] width 92 height 180
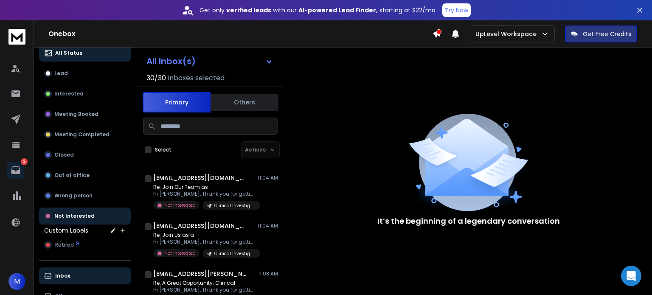
click at [73, 212] on button "Not Interested" at bounding box center [85, 215] width 92 height 17
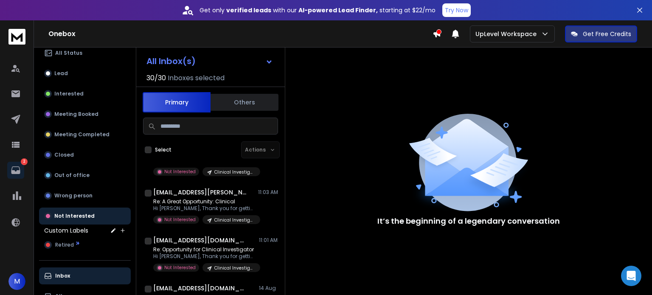
scroll to position [120, 0]
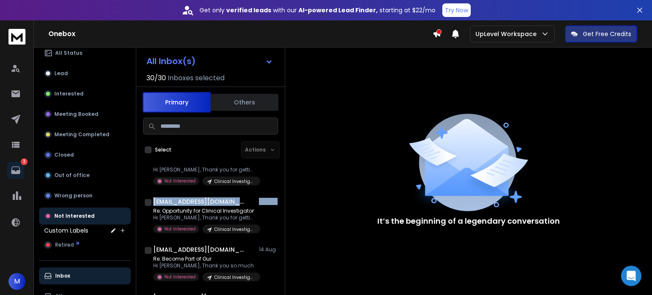
drag, startPoint x: 282, startPoint y: 190, endPoint x: 282, endPoint y: 195, distance: 5.1
click at [282, 195] on div "[EMAIL_ADDRESS][DOMAIN_NAME] 11:04 AM Re: Join Our Team as Hi [PERSON_NAME], Th…" at bounding box center [210, 276] width 148 height 218
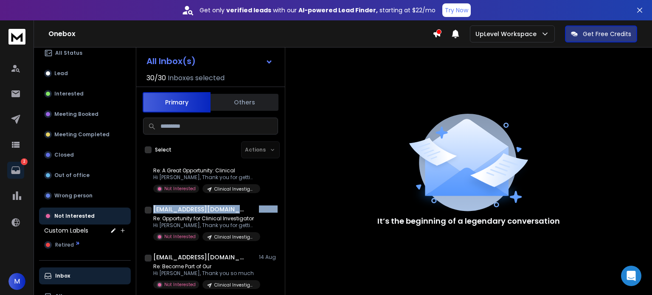
scroll to position [101, 0]
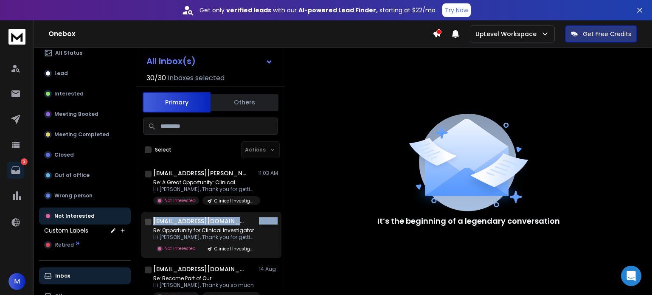
click at [233, 225] on h1 "[EMAIL_ADDRESS][DOMAIN_NAME]" at bounding box center [199, 221] width 93 height 8
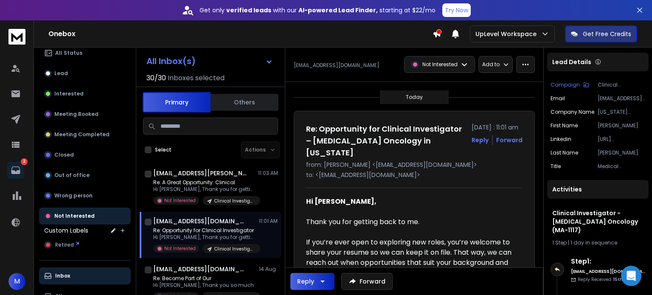
click at [526, 67] on icon "button" at bounding box center [525, 65] width 8 height 8
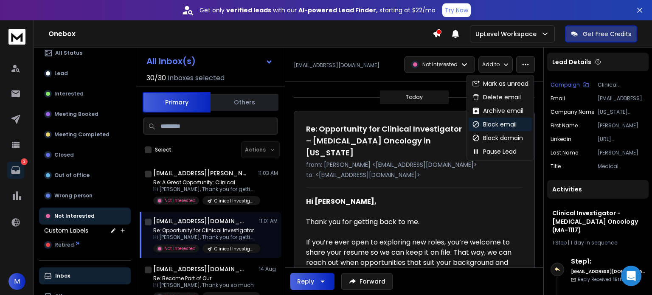
click at [483, 125] on div "Block email" at bounding box center [494, 124] width 45 height 8
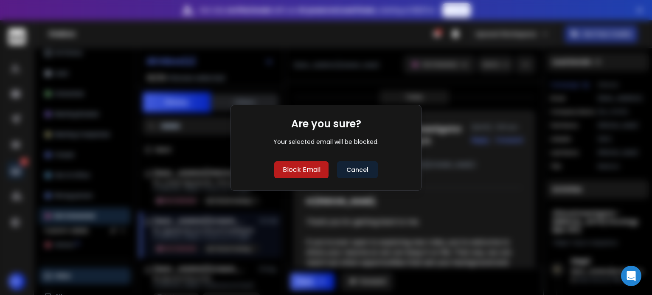
click at [302, 168] on button "Block Email" at bounding box center [301, 169] width 54 height 17
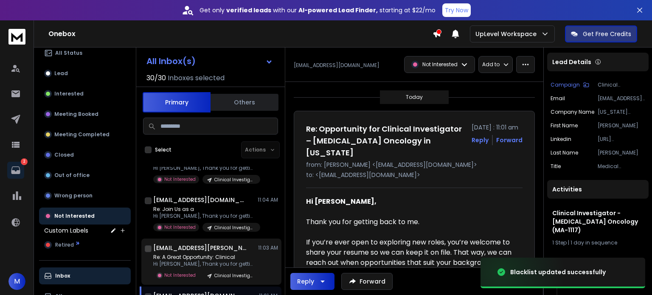
scroll to position [0, 0]
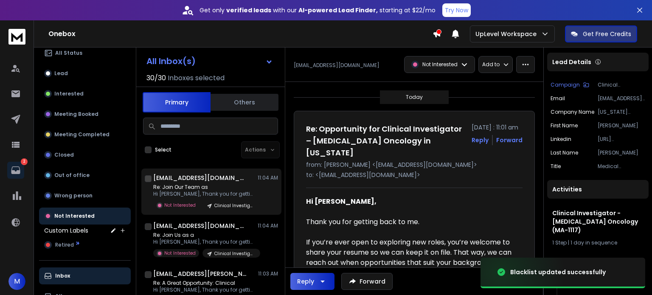
click at [228, 196] on p "Hi [PERSON_NAME], Thank you for getting" at bounding box center [204, 193] width 102 height 7
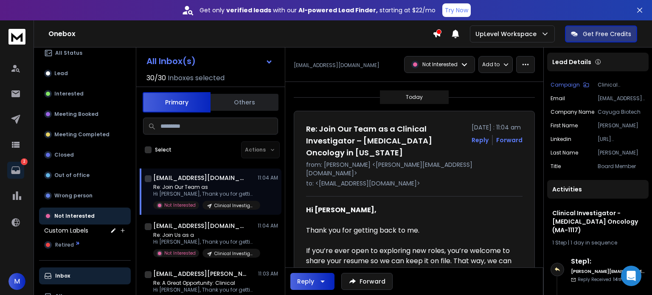
click at [525, 67] on icon "button" at bounding box center [525, 65] width 8 height 8
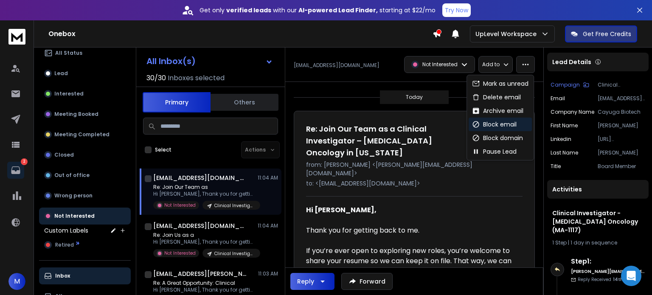
click at [492, 120] on div "Block email" at bounding box center [494, 124] width 45 height 8
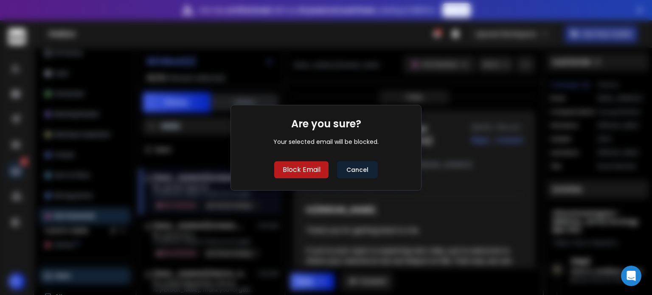
click at [311, 168] on button "Block Email" at bounding box center [301, 169] width 54 height 17
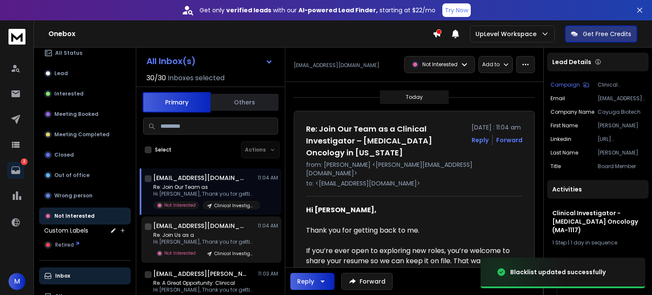
click at [234, 232] on p "Re: Join Us as a" at bounding box center [204, 235] width 102 height 7
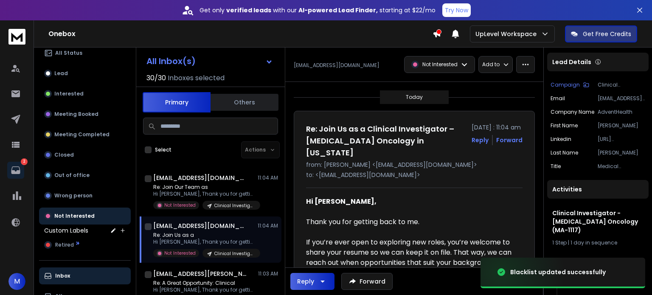
click at [530, 64] on button "button" at bounding box center [525, 64] width 19 height 17
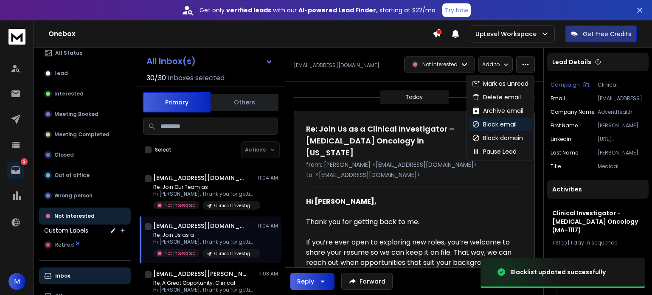
click at [488, 124] on div "Block email" at bounding box center [494, 124] width 45 height 8
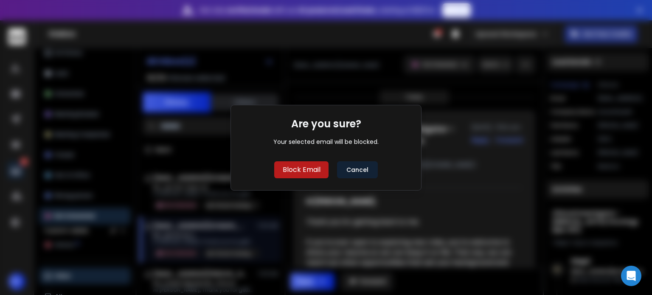
click at [301, 166] on button "Block Email" at bounding box center [301, 169] width 54 height 17
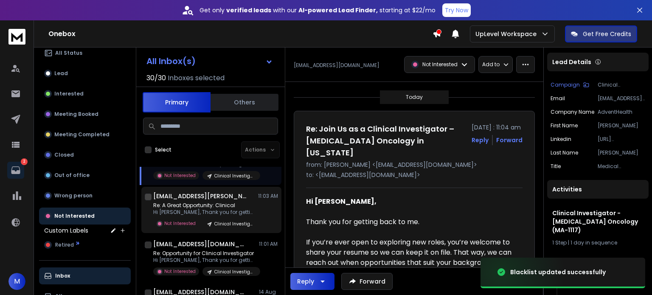
scroll to position [81, 0]
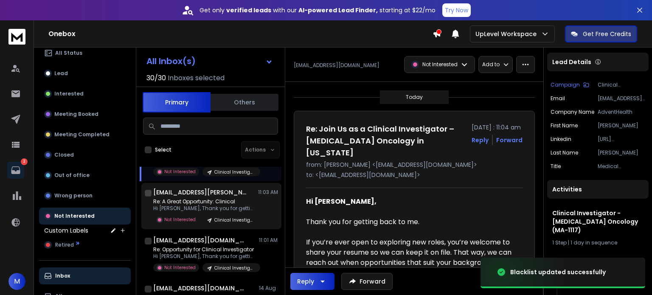
click at [216, 203] on p "Re: A Great Opportunity: Clinical" at bounding box center [204, 201] width 102 height 7
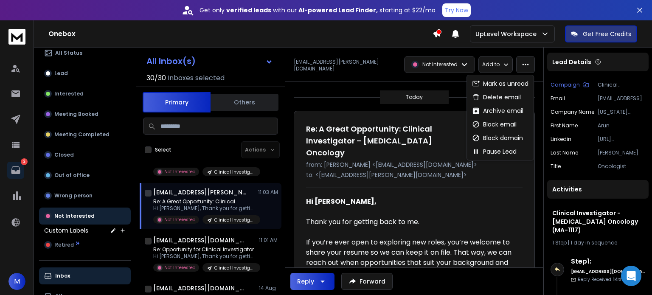
click at [523, 70] on button "button" at bounding box center [525, 64] width 19 height 17
click at [490, 126] on div "Block email" at bounding box center [494, 124] width 45 height 8
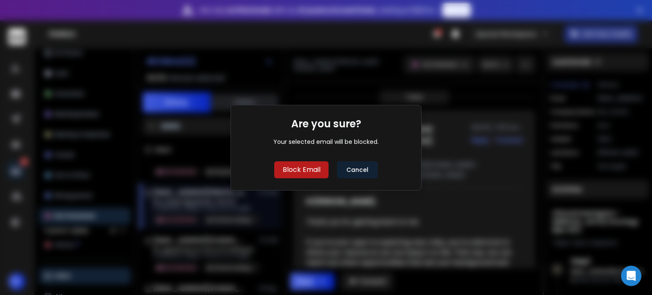
click at [308, 175] on button "Block Email" at bounding box center [301, 169] width 54 height 17
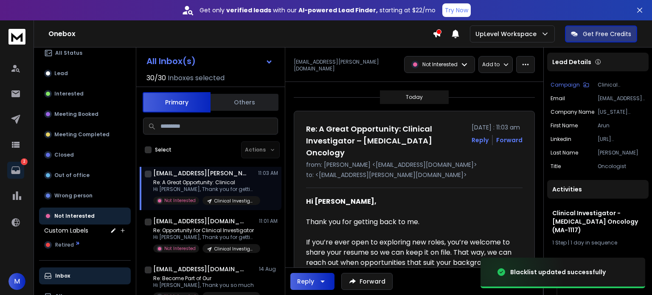
scroll to position [112, 0]
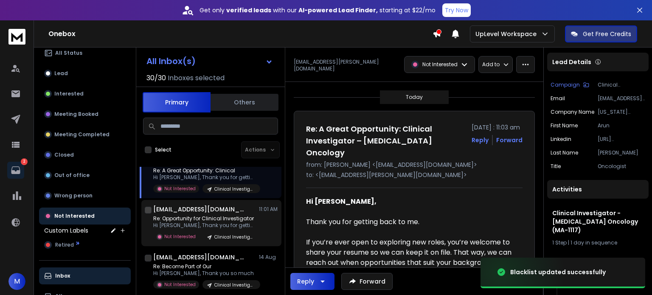
click at [226, 217] on p "Re: Opportunity for Clinical Investigator" at bounding box center [204, 218] width 102 height 7
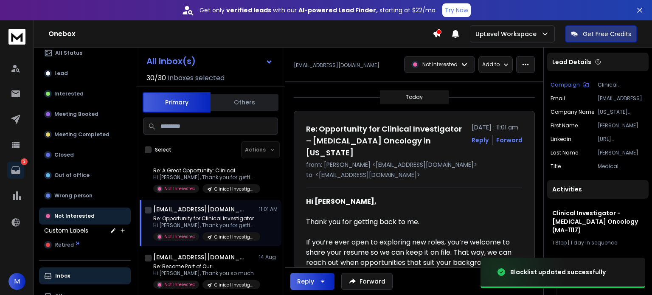
click at [532, 66] on button "button" at bounding box center [525, 64] width 19 height 17
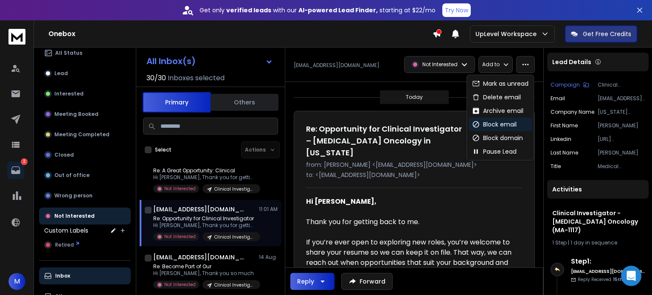
click at [493, 123] on div "Block email" at bounding box center [494, 124] width 45 height 8
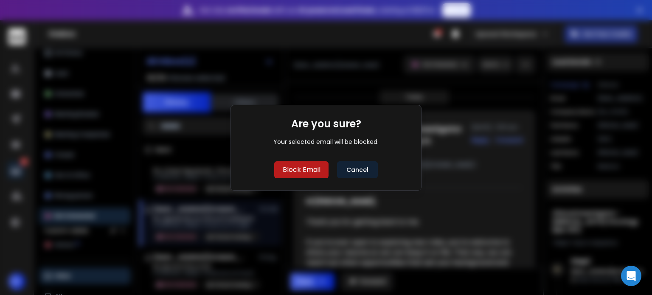
click at [305, 168] on button "Block Email" at bounding box center [301, 169] width 54 height 17
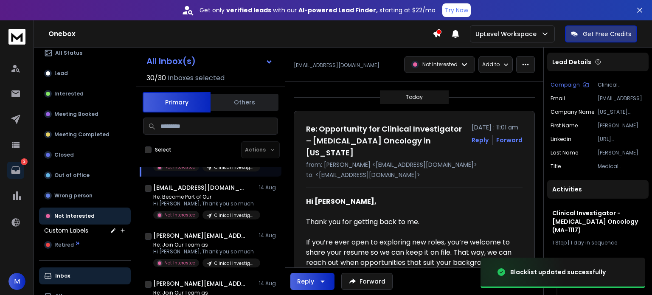
scroll to position [194, 0]
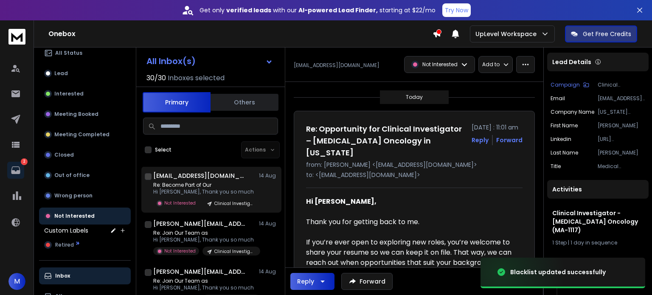
click at [225, 190] on p "Hi [PERSON_NAME], Thank you so much" at bounding box center [204, 191] width 102 height 7
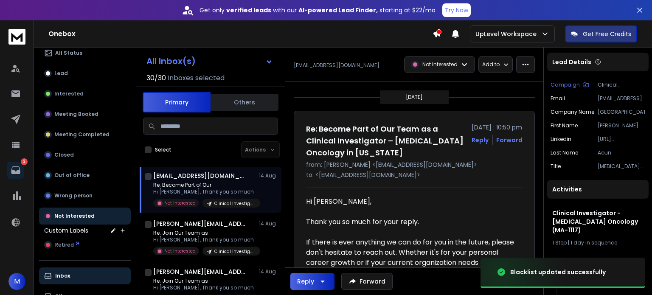
click at [526, 64] on icon "button" at bounding box center [525, 65] width 8 height 8
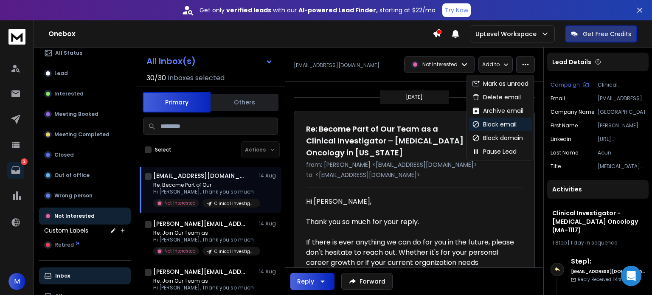
click at [492, 123] on div "Block email" at bounding box center [494, 124] width 45 height 8
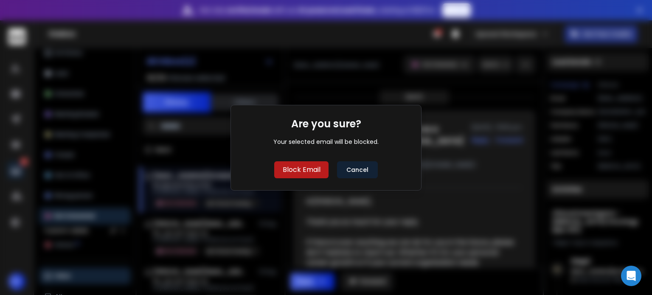
click at [300, 172] on button "Block Email" at bounding box center [301, 169] width 54 height 17
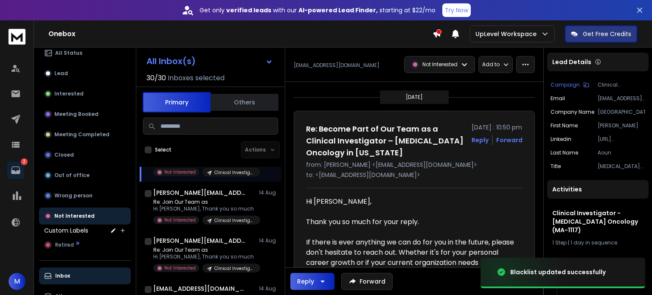
scroll to position [229, 0]
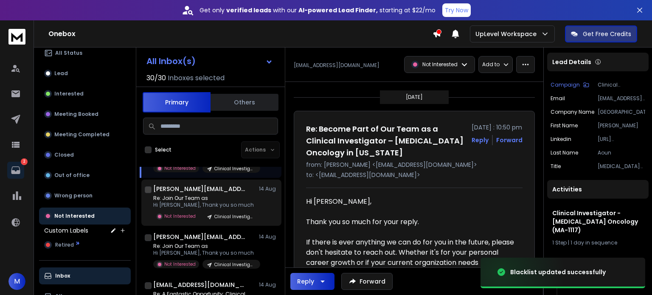
click at [247, 198] on p "Re: Join Our Team as" at bounding box center [204, 198] width 102 height 7
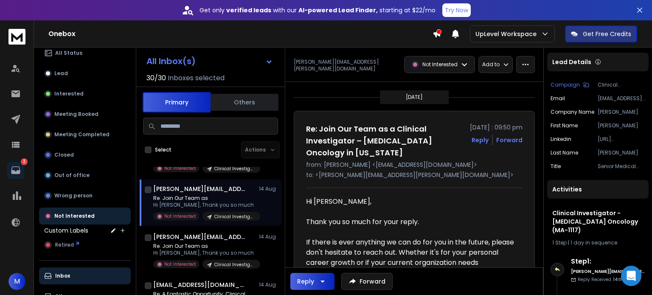
click at [528, 62] on icon "button" at bounding box center [525, 65] width 8 height 8
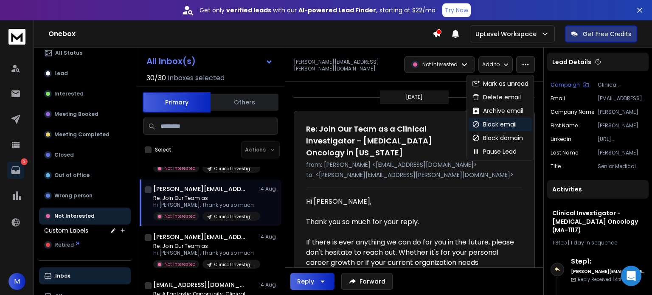
click at [500, 125] on div "Block email" at bounding box center [494, 124] width 45 height 8
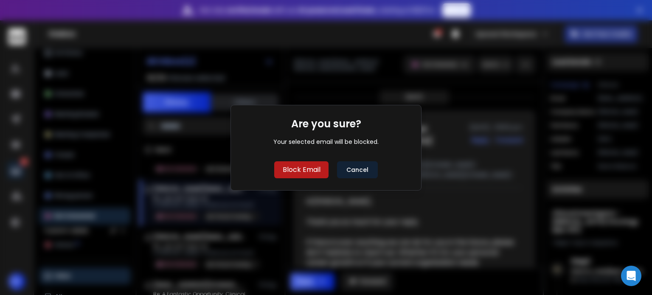
click at [318, 167] on button "Block Email" at bounding box center [301, 169] width 54 height 17
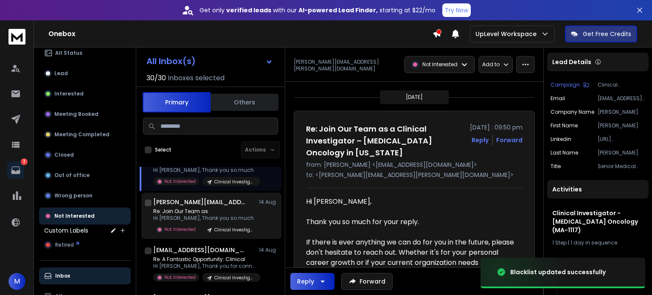
scroll to position [268, 0]
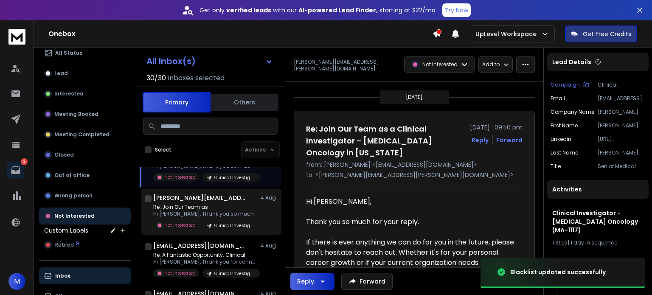
click at [226, 203] on div "[PERSON_NAME][EMAIL_ADDRESS][PERSON_NAME][DOMAIN_NAME] [DATE] Re: Join Our Team…" at bounding box center [215, 211] width 125 height 36
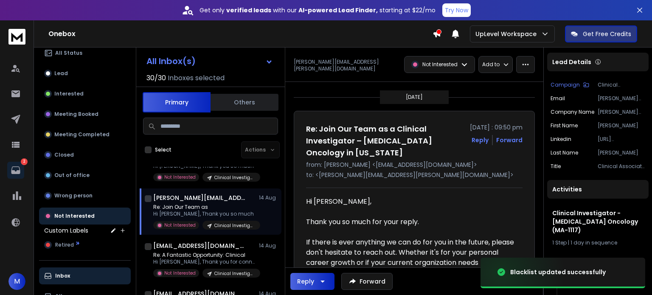
click at [529, 64] on button "button" at bounding box center [525, 64] width 19 height 17
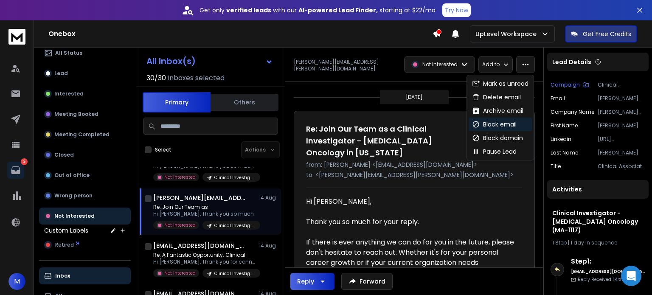
click at [490, 125] on div "Block email" at bounding box center [494, 124] width 45 height 8
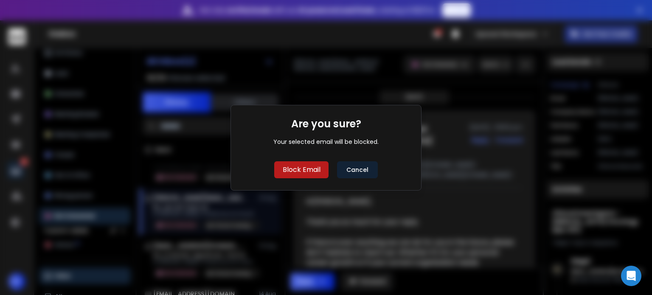
click at [298, 166] on button "Block Email" at bounding box center [301, 169] width 54 height 17
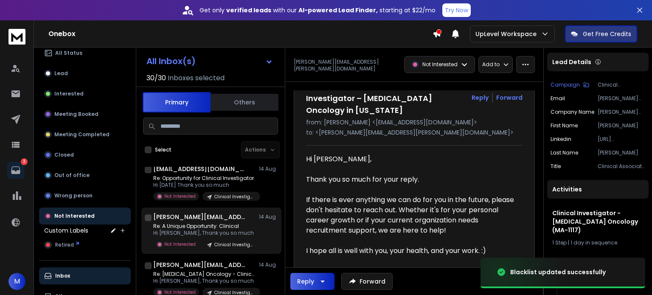
scroll to position [395, 0]
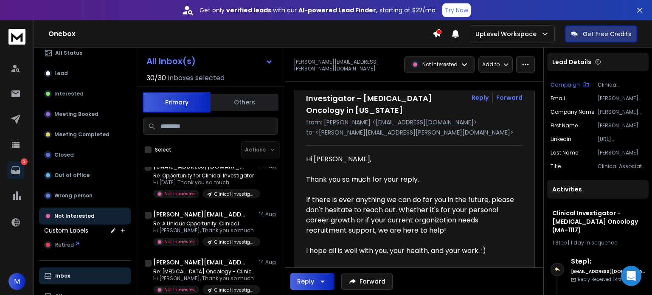
click at [64, 246] on span "Retired" at bounding box center [64, 244] width 19 height 7
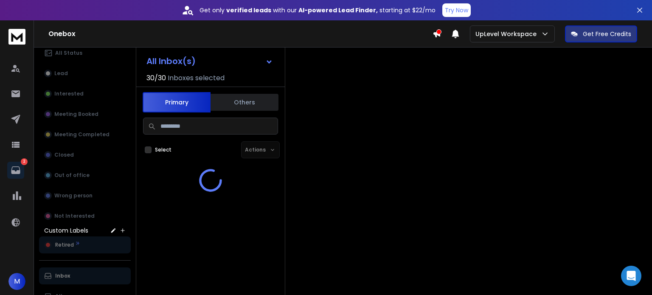
scroll to position [0, 0]
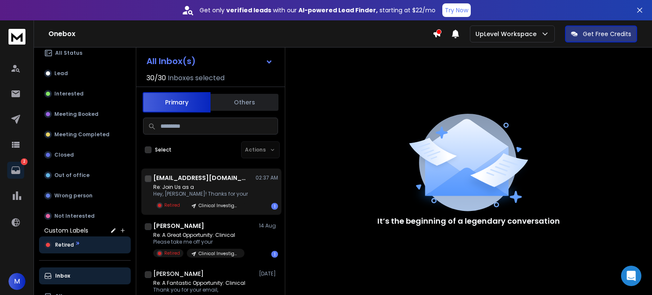
click at [174, 188] on p "Re: Join Us as a" at bounding box center [200, 187] width 95 height 7
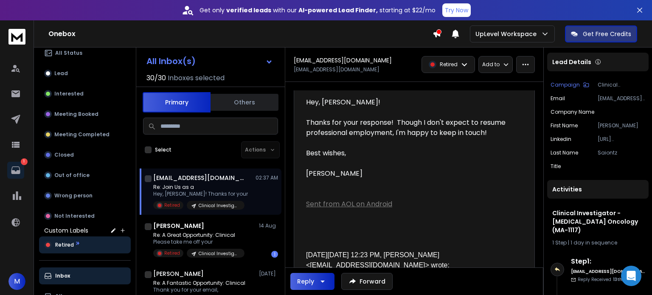
scroll to position [42, 0]
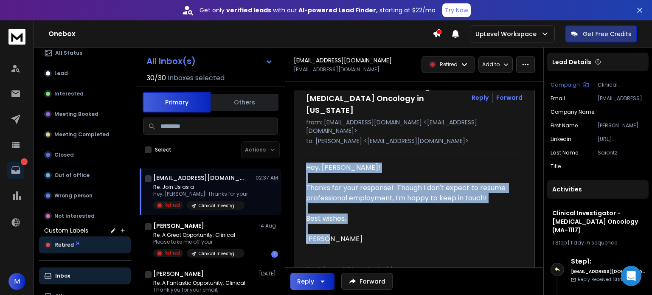
drag, startPoint x: 339, startPoint y: 232, endPoint x: 301, endPoint y: 157, distance: 84.4
copy div "Hey, [PERSON_NAME]! Thanks for your response! Though I don't expect to resume p…"
click at [319, 285] on icon "button" at bounding box center [322, 281] width 10 height 10
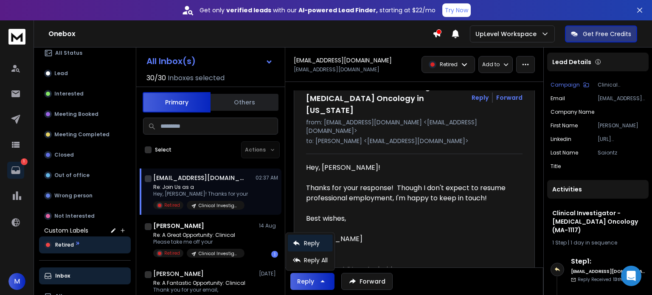
click at [310, 241] on p "Reply" at bounding box center [312, 243] width 16 height 8
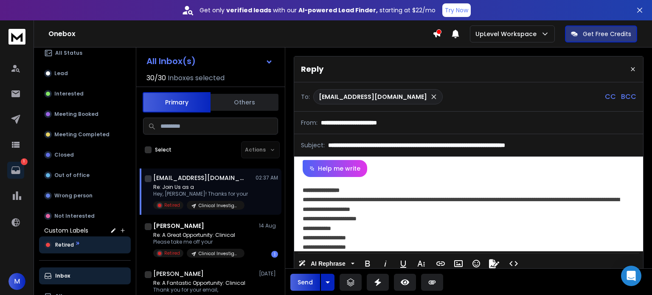
click at [350, 187] on p "**********" at bounding box center [468, 189] width 332 height 9
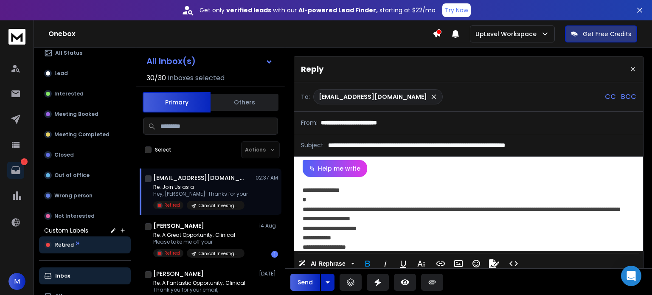
click at [431, 219] on p "**********" at bounding box center [463, 213] width 323 height 19
click at [369, 237] on p "**********" at bounding box center [463, 237] width 323 height 9
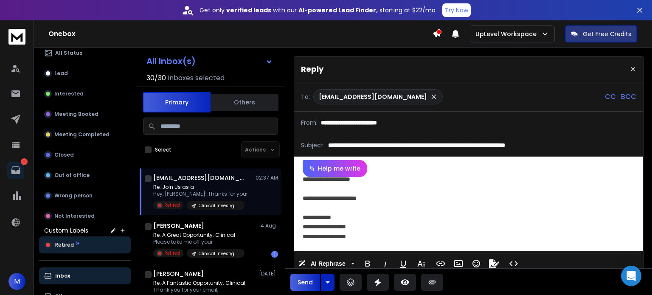
scroll to position [42, 0]
click at [366, 226] on p "**********" at bounding box center [463, 224] width 323 height 28
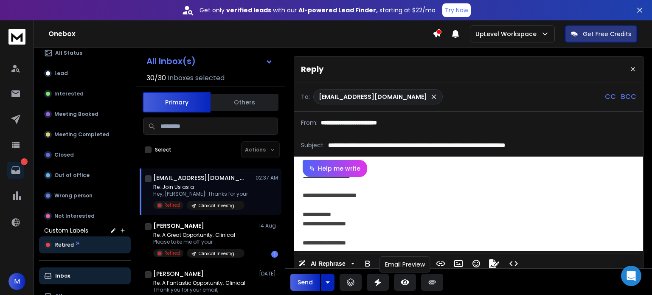
click at [408, 285] on icon at bounding box center [404, 282] width 8 height 8
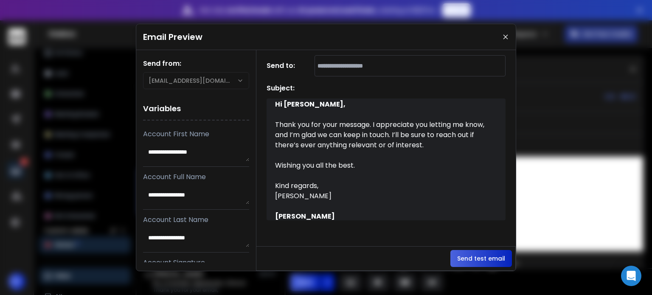
scroll to position [0, 0]
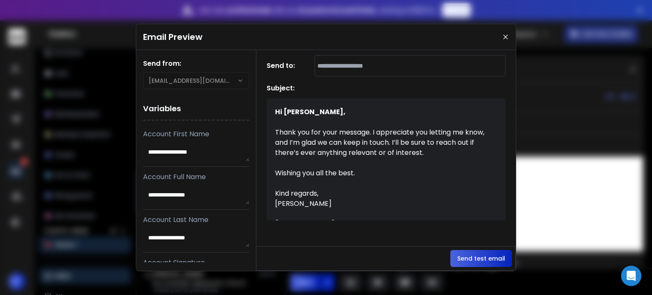
click at [503, 36] on icon at bounding box center [505, 37] width 7 height 7
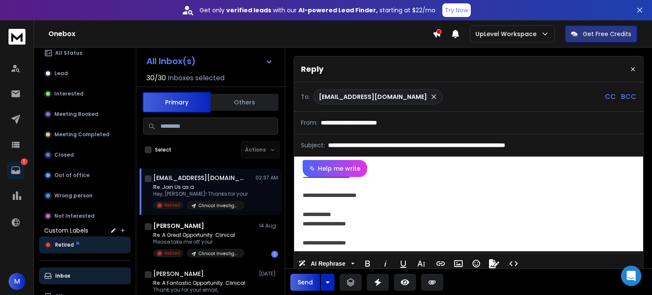
click at [300, 286] on button "Send" at bounding box center [305, 282] width 30 height 17
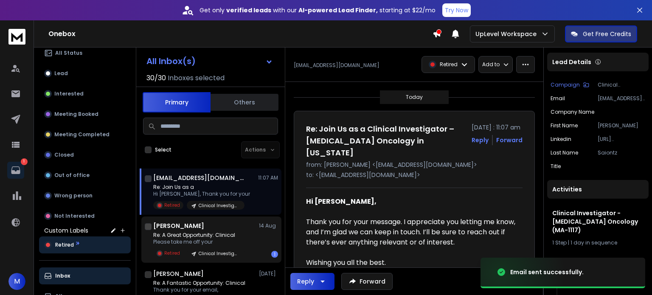
click at [200, 237] on p "Re: A Great Opportunity: Clinical" at bounding box center [198, 235] width 91 height 7
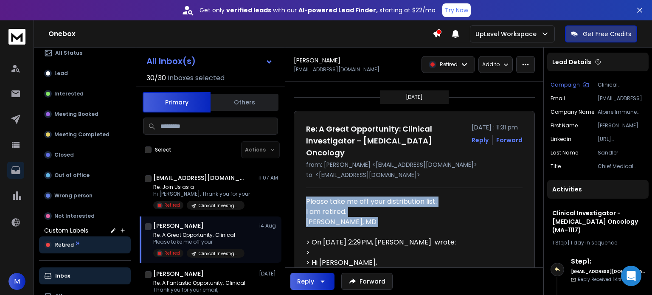
drag, startPoint x: 305, startPoint y: 200, endPoint x: 393, endPoint y: 227, distance: 91.9
copy div "Please take me off your distribution list. I am retired. [PERSON_NAME], MD"
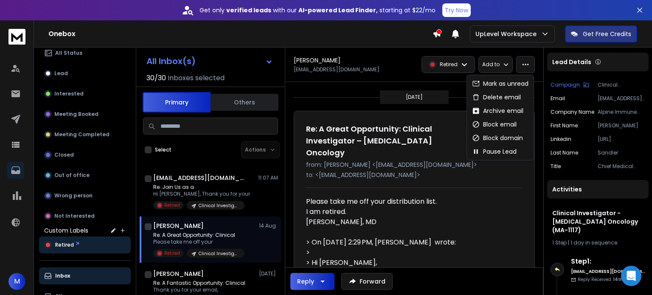
click at [524, 64] on icon "button" at bounding box center [525, 65] width 8 height 8
click at [495, 121] on div "Block email" at bounding box center [494, 124] width 45 height 8
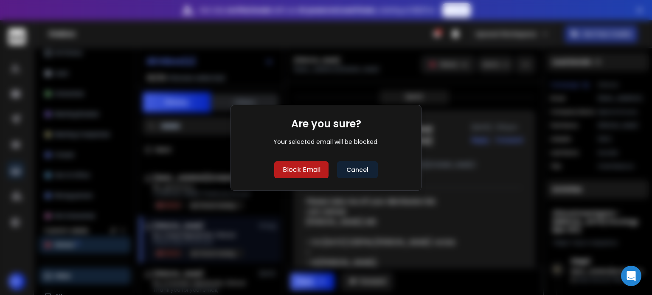
click at [311, 168] on button "Block Email" at bounding box center [301, 169] width 54 height 17
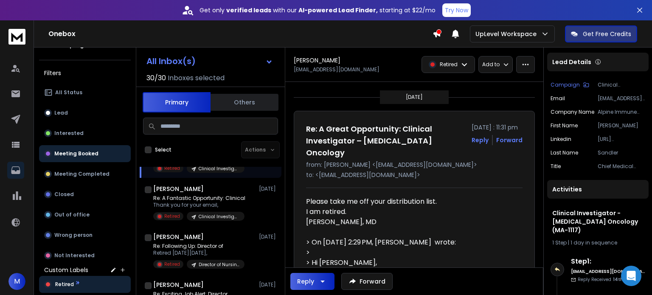
scroll to position [42, 0]
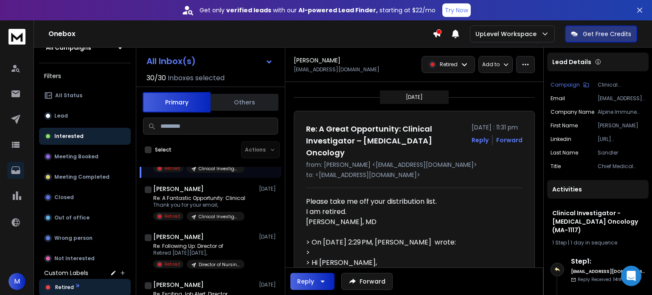
click at [78, 133] on p "Interested" at bounding box center [68, 136] width 29 height 7
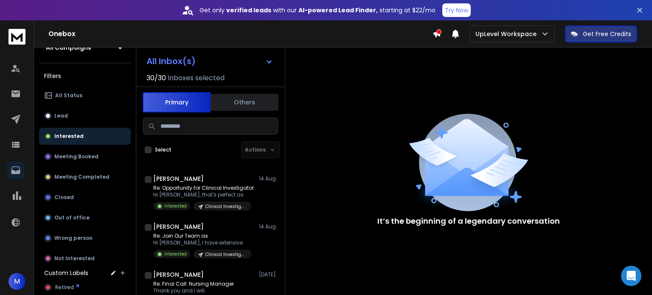
scroll to position [295, 0]
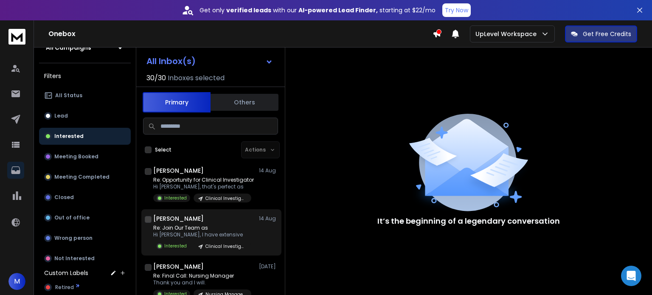
click at [197, 219] on h1 "[PERSON_NAME]" at bounding box center [178, 218] width 50 height 8
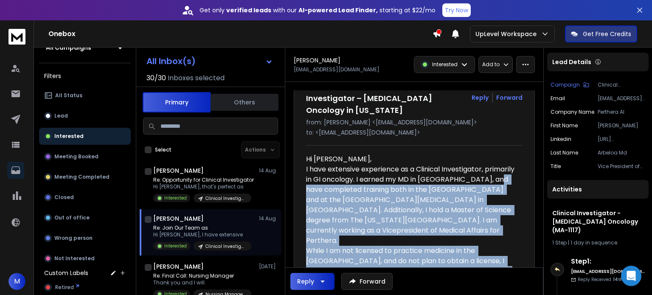
scroll to position [42, 0]
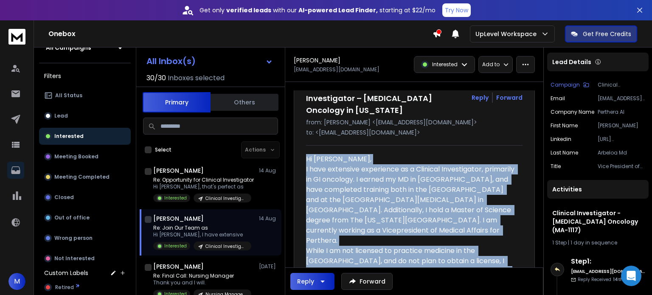
drag, startPoint x: 335, startPoint y: 215, endPoint x: 305, endPoint y: 156, distance: 66.6
copy div "Hi [PERSON_NAME], I have extensive experience as a Clinical Investigator, prima…"
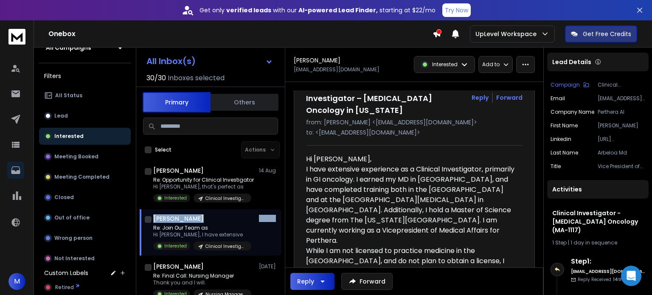
click at [282, 208] on div "[EMAIL_ADDRESS][DOMAIN_NAME] 10:48 AM Re: [US_STATE] Clinical Investigator – Hi…" at bounding box center [210, 276] width 148 height 218
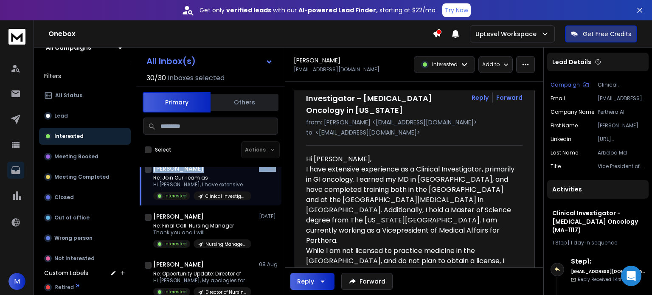
scroll to position [372, 0]
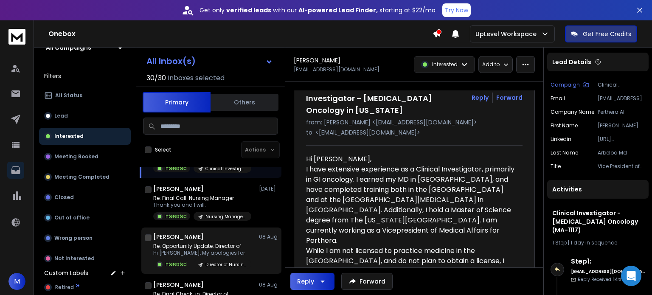
click at [217, 240] on div "[PERSON_NAME] [DATE]" at bounding box center [215, 236] width 125 height 8
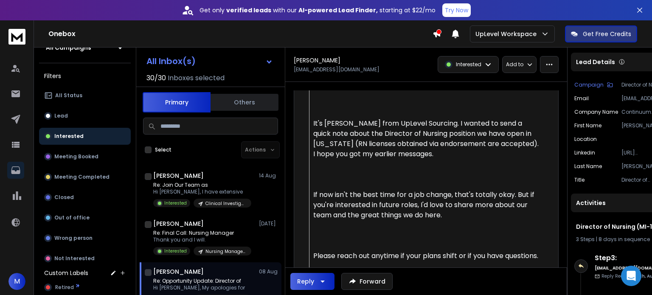
scroll to position [333, 0]
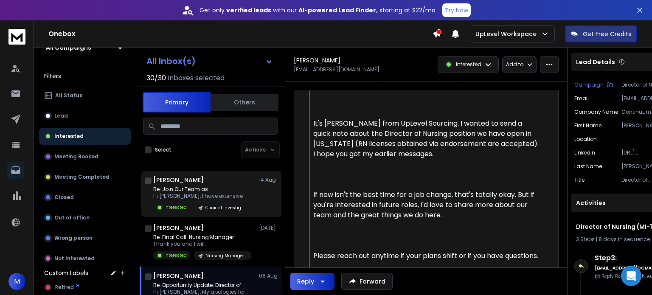
click at [182, 184] on h1 "[PERSON_NAME]" at bounding box center [178, 180] width 50 height 8
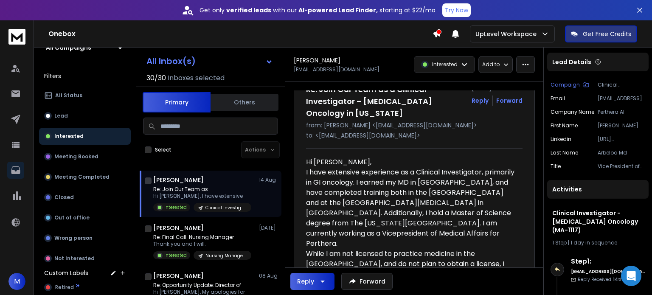
scroll to position [42, 0]
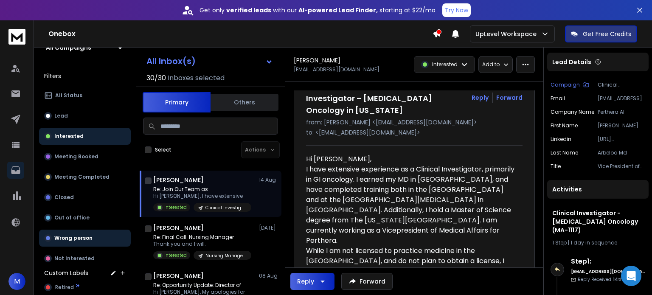
click at [81, 241] on p "Wrong person" at bounding box center [73, 238] width 38 height 7
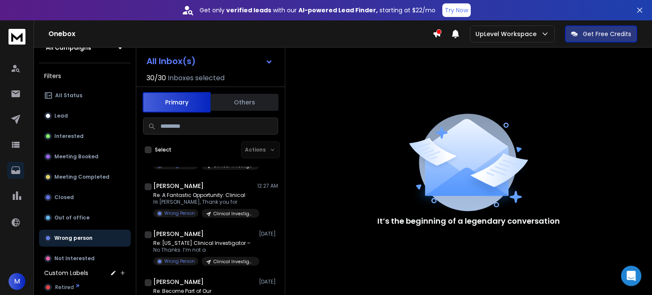
scroll to position [128, 0]
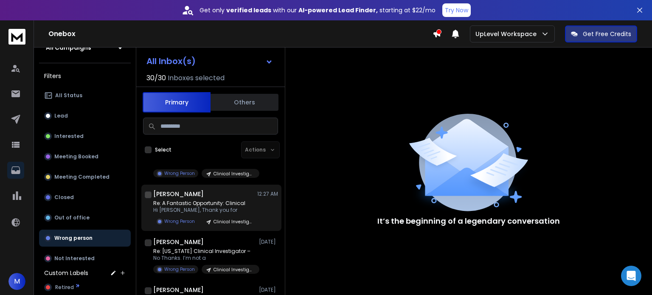
click at [197, 203] on p "Re: A Fantastic Opportunity: Clinical" at bounding box center [204, 203] width 102 height 7
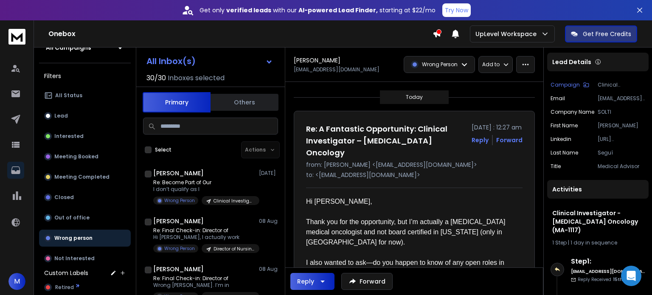
scroll to position [232, 0]
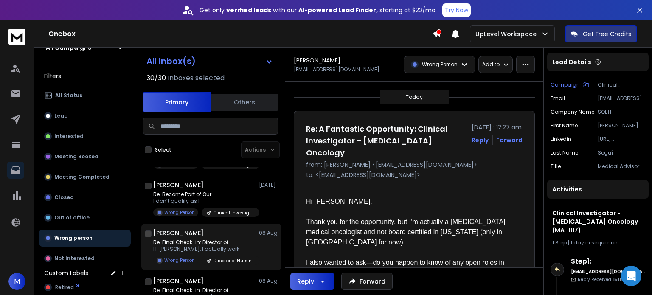
click at [200, 240] on p "Re: Final Check-in: Director of" at bounding box center [204, 242] width 102 height 7
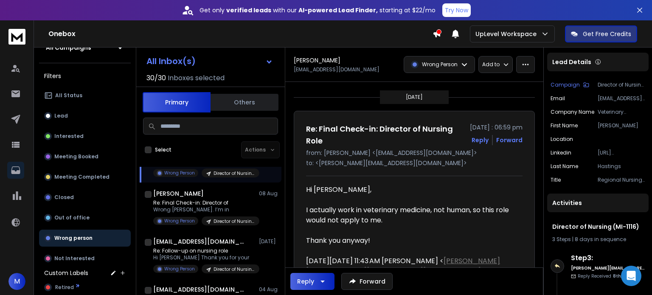
scroll to position [317, 0]
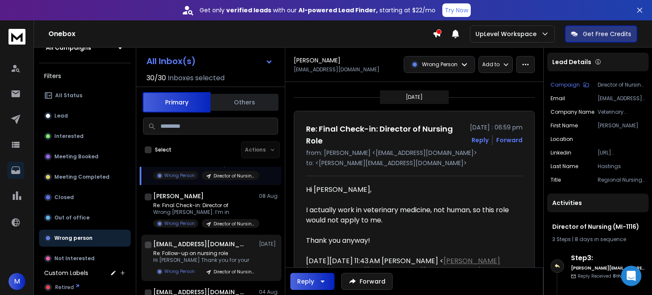
click at [235, 252] on p "Re: Follow-up on nursing role" at bounding box center [204, 253] width 102 height 7
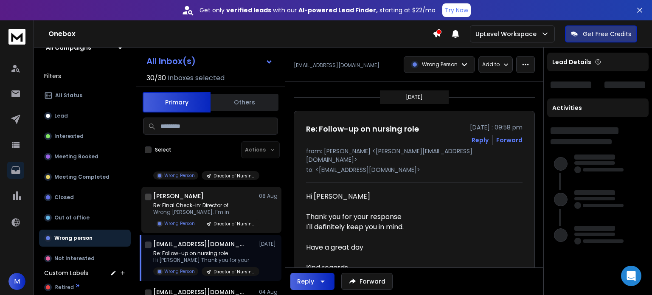
click at [216, 210] on p "Wrong [PERSON_NAME]. I’m in" at bounding box center [204, 212] width 102 height 7
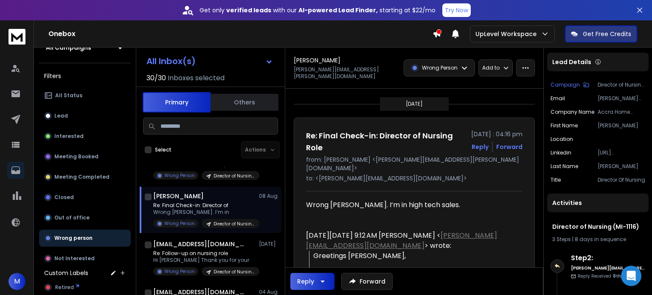
click at [309, 279] on div "Reply" at bounding box center [305, 281] width 17 height 8
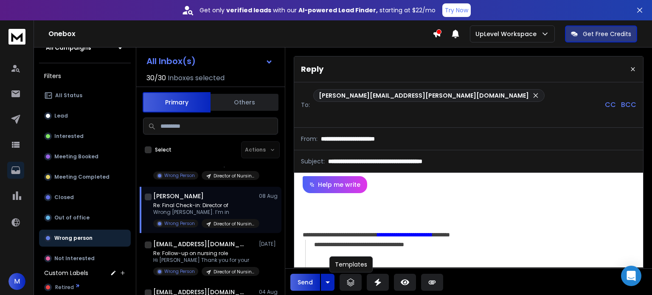
click at [354, 285] on icon at bounding box center [350, 282] width 8 height 8
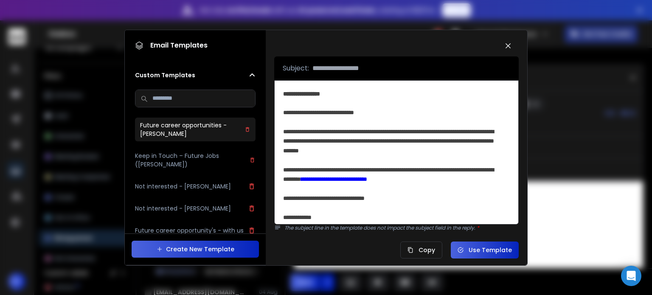
click at [476, 247] on button "Use Template" at bounding box center [484, 249] width 68 height 17
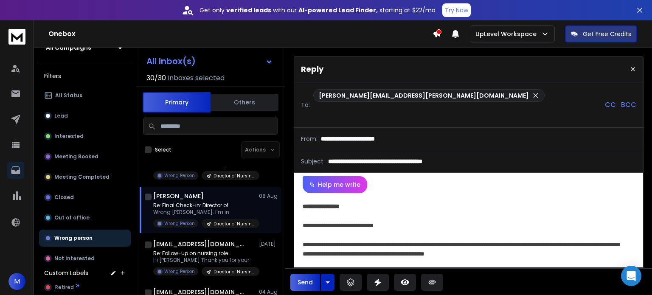
click at [305, 281] on button "Send" at bounding box center [305, 282] width 30 height 17
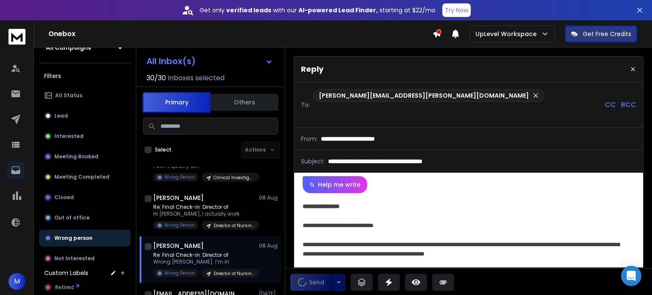
scroll to position [263, 0]
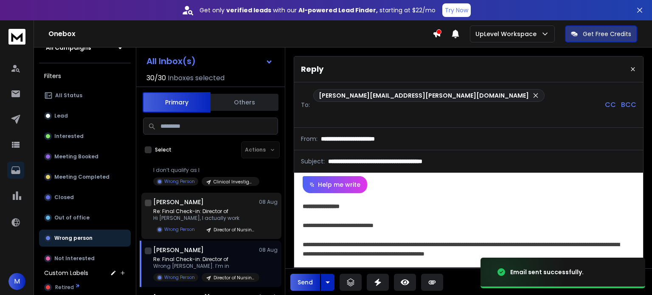
click at [224, 216] on p "Hi [PERSON_NAME], I actually work" at bounding box center [204, 218] width 102 height 7
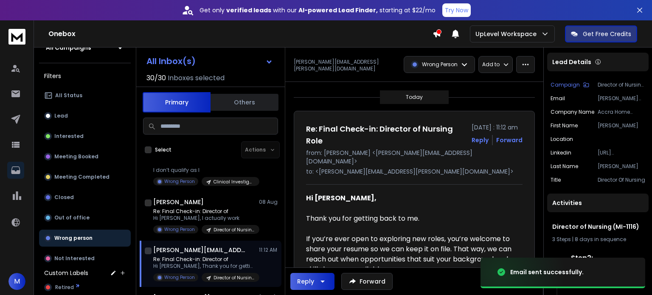
click at [313, 281] on div "Reply" at bounding box center [305, 281] width 17 height 8
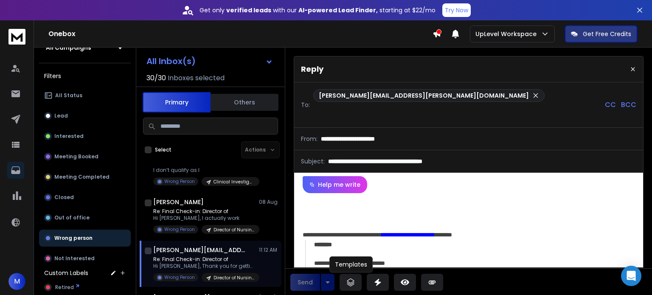
click at [348, 287] on button at bounding box center [350, 282] width 22 height 17
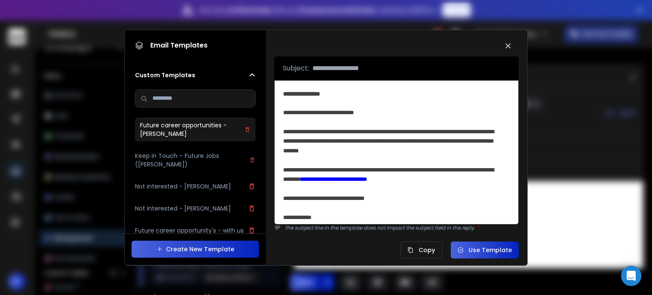
click at [482, 251] on button "Use Template" at bounding box center [484, 249] width 68 height 17
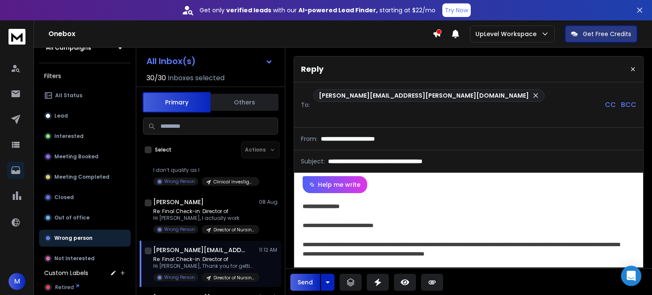
click at [307, 281] on button "Send" at bounding box center [305, 282] width 30 height 17
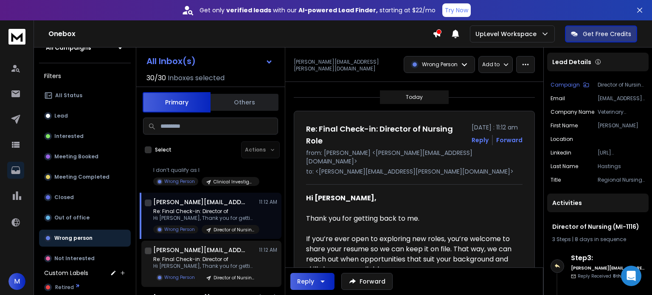
click at [202, 257] on p "Re: Final Check-in: Director of" at bounding box center [204, 259] width 102 height 7
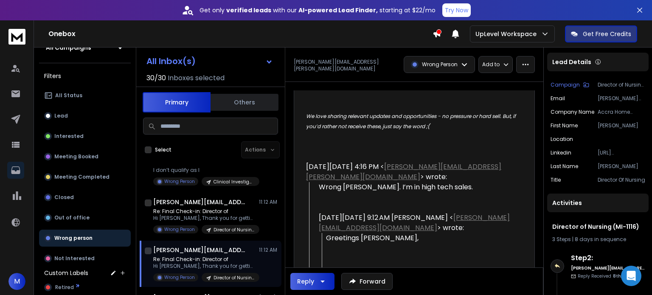
scroll to position [339, 0]
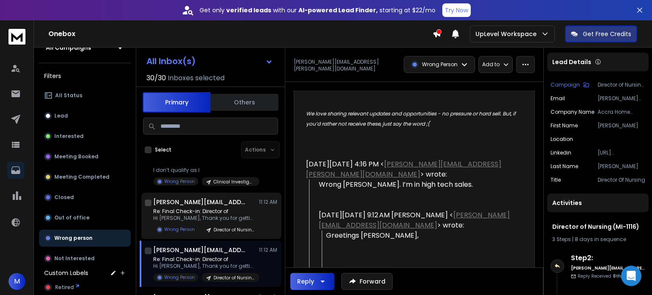
click at [207, 206] on div "[PERSON_NAME][EMAIL_ADDRESS][PERSON_NAME][DOMAIN_NAME] 11:12 AM Re: Final Check…" at bounding box center [215, 216] width 125 height 36
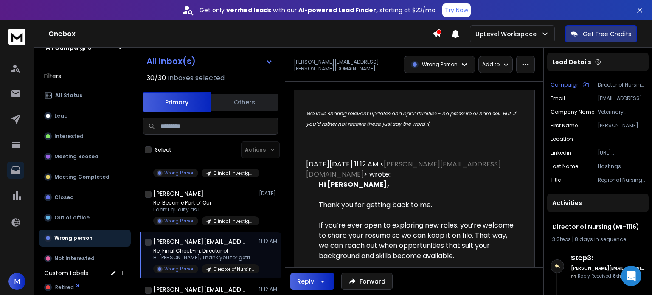
scroll to position [221, 0]
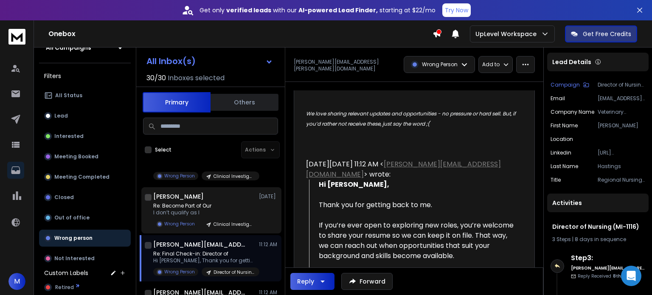
click at [204, 206] on p "Re: Become Part of Our" at bounding box center [204, 205] width 102 height 7
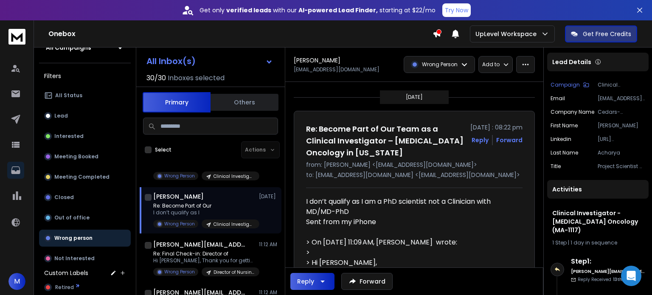
click at [309, 280] on div "Reply" at bounding box center [305, 281] width 17 height 8
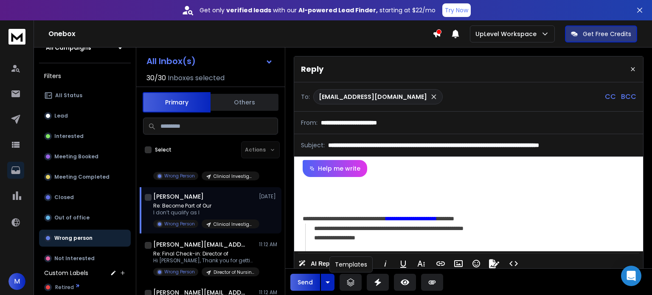
click at [353, 284] on icon at bounding box center [350, 282] width 8 height 8
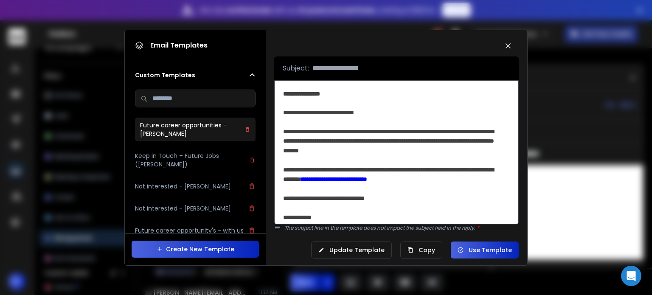
click at [478, 254] on button "Use Template" at bounding box center [484, 249] width 68 height 17
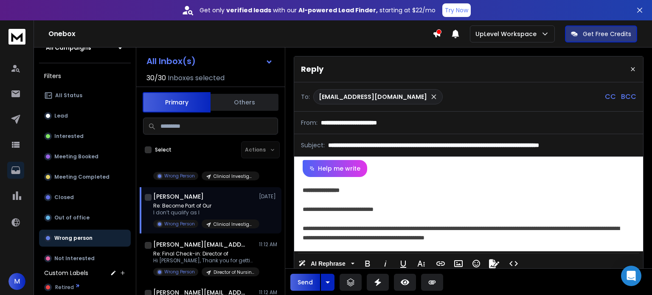
click at [311, 280] on button "Send" at bounding box center [305, 282] width 30 height 17
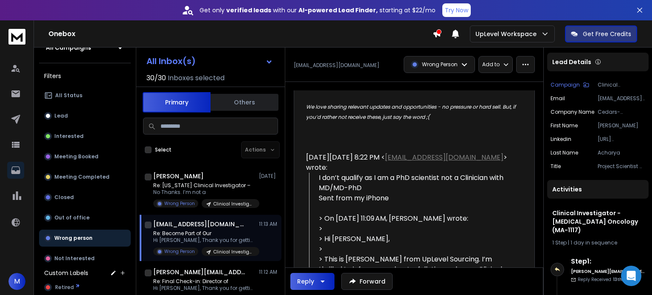
scroll to position [178, 0]
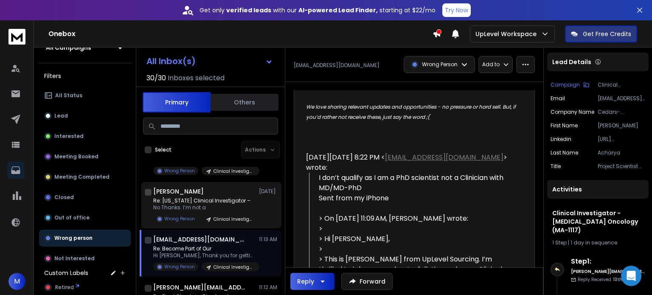
click at [236, 206] on p "No Thanks. I’m not a" at bounding box center [204, 207] width 102 height 7
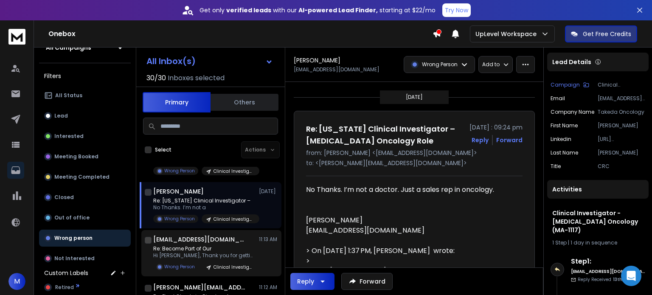
click at [214, 249] on p "Re: Become Part of Our" at bounding box center [204, 248] width 102 height 7
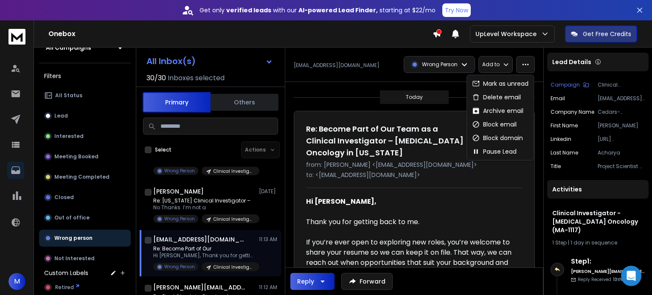
click at [527, 61] on icon "button" at bounding box center [525, 65] width 8 height 8
click at [490, 122] on div "Block email" at bounding box center [494, 124] width 45 height 8
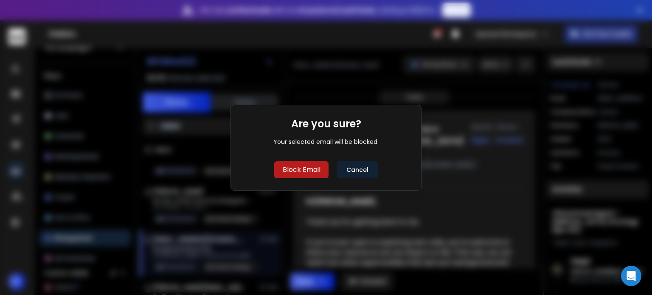
click at [304, 169] on button "Block Email" at bounding box center [301, 169] width 54 height 17
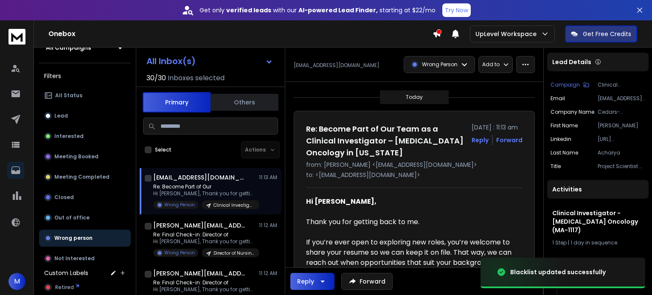
scroll to position [244, 0]
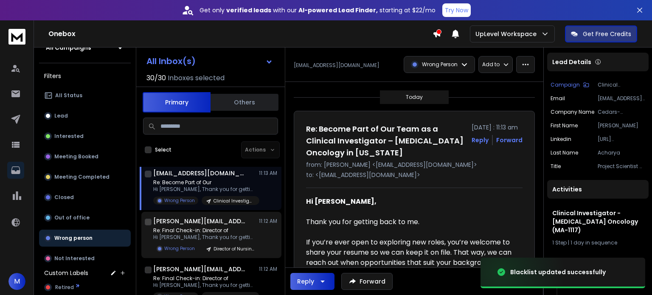
click at [228, 224] on h1 "[PERSON_NAME][EMAIL_ADDRESS][PERSON_NAME][DOMAIN_NAME]" at bounding box center [199, 221] width 93 height 8
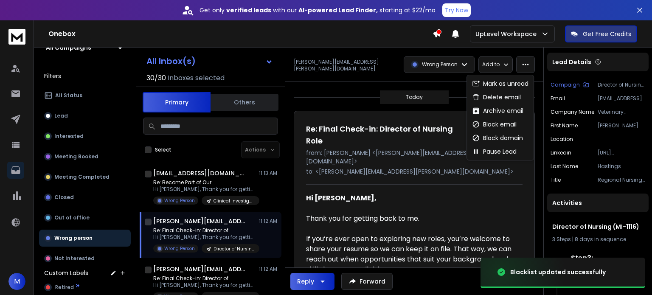
click at [534, 67] on button "button" at bounding box center [525, 64] width 19 height 17
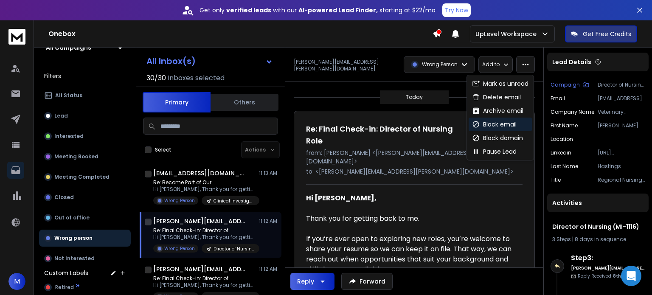
click at [504, 126] on div "Block email" at bounding box center [494, 124] width 45 height 8
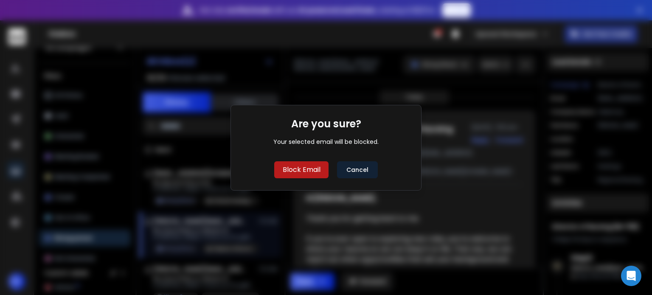
click at [312, 172] on button "Block Email" at bounding box center [301, 169] width 54 height 17
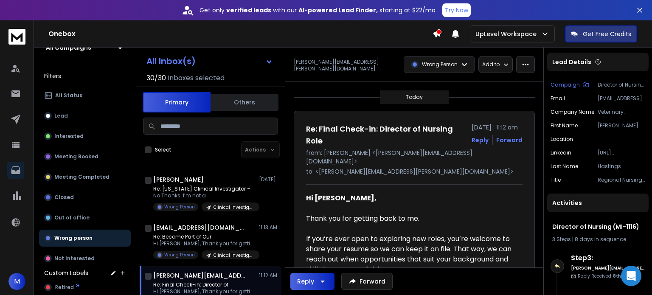
scroll to position [182, 0]
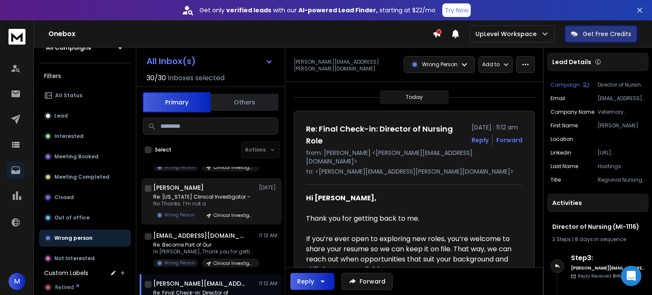
click at [173, 196] on p "Re: [US_STATE] Clinical Investigator –" at bounding box center [204, 196] width 102 height 7
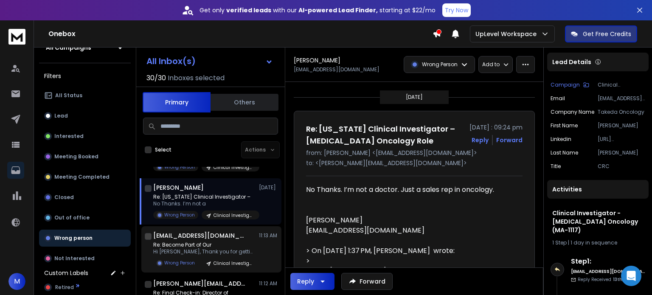
click at [183, 241] on p "Re: Become Part of Our" at bounding box center [204, 244] width 102 height 7
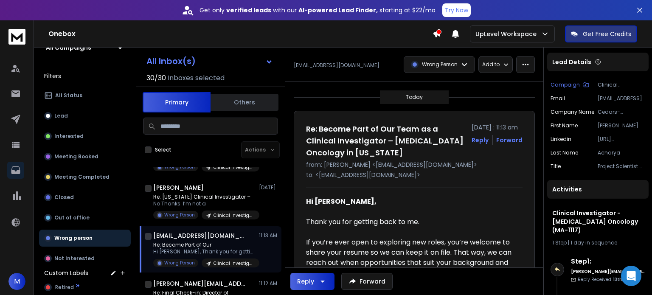
click at [519, 69] on button "button" at bounding box center [525, 64] width 19 height 17
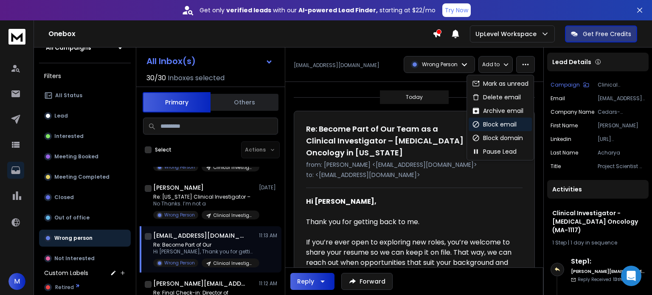
click at [502, 121] on div "Block email" at bounding box center [494, 124] width 45 height 8
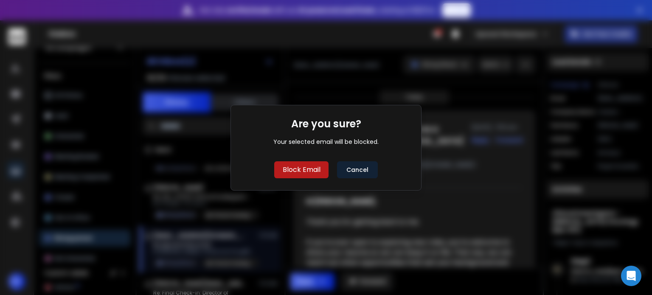
click at [298, 169] on button "Block Email" at bounding box center [301, 169] width 54 height 17
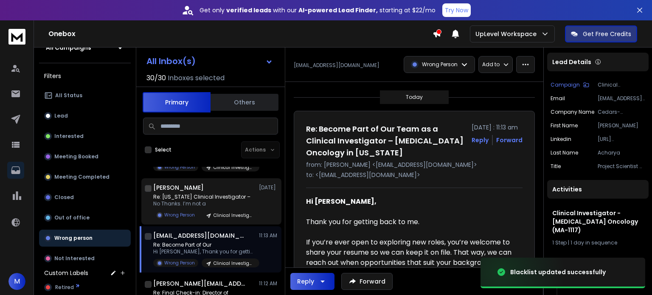
click at [214, 197] on p "Re: [US_STATE] Clinical Investigator –" at bounding box center [204, 196] width 102 height 7
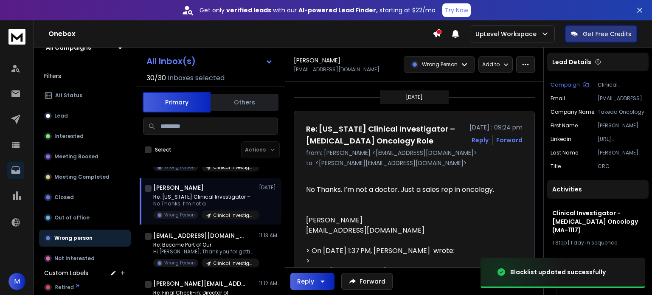
click at [322, 280] on icon "button" at bounding box center [322, 281] width 10 height 10
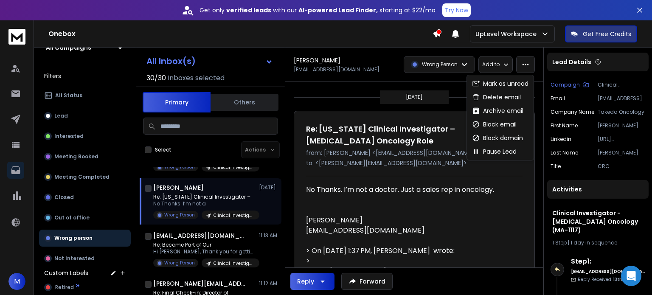
click at [524, 73] on button "button" at bounding box center [525, 64] width 19 height 17
click at [495, 122] on div "Block email" at bounding box center [494, 124] width 45 height 8
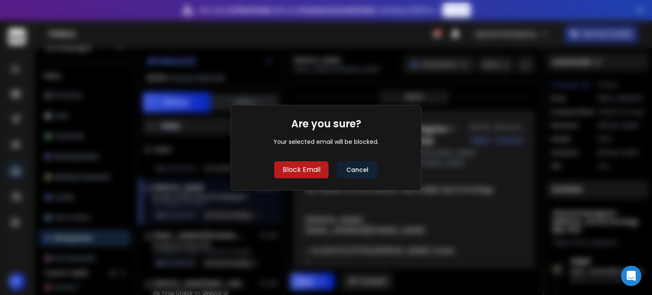
click at [277, 169] on button "Block Email" at bounding box center [301, 169] width 54 height 17
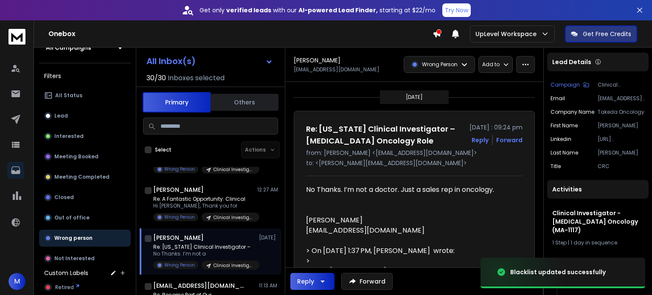
scroll to position [101, 0]
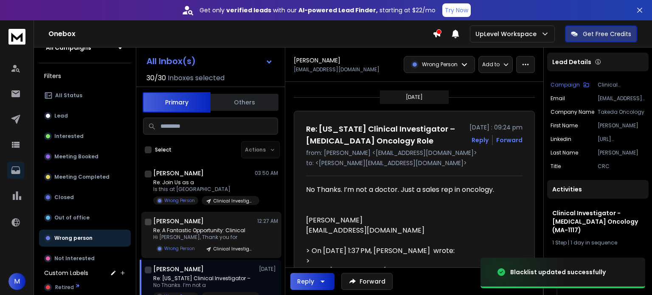
click at [255, 227] on div "Re: A Fantastic Opportunity: Clinical Hi [PERSON_NAME], Thank you for Wrong Per…" at bounding box center [206, 240] width 106 height 26
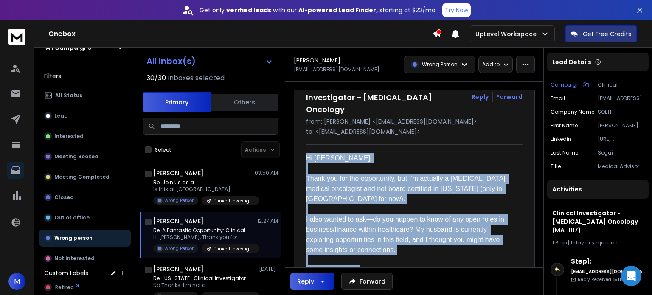
scroll to position [42, 0]
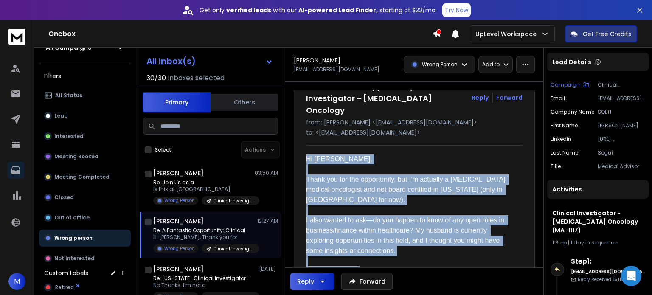
drag, startPoint x: 322, startPoint y: 207, endPoint x: 303, endPoint y: 158, distance: 53.2
copy div "Hi [PERSON_NAME], Thank you for the opportunity, but I’m actually a [MEDICAL_DA…"
click at [306, 281] on div "Reply" at bounding box center [305, 281] width 17 height 8
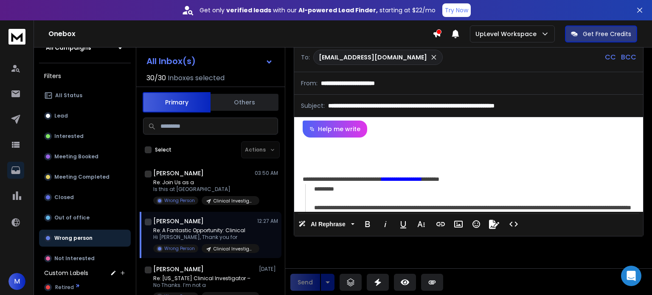
scroll to position [0, 0]
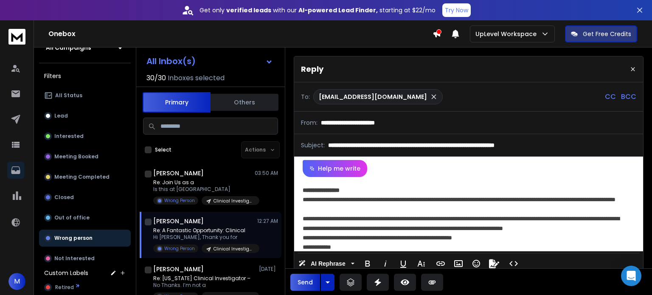
click at [361, 188] on p "**********" at bounding box center [468, 189] width 332 height 9
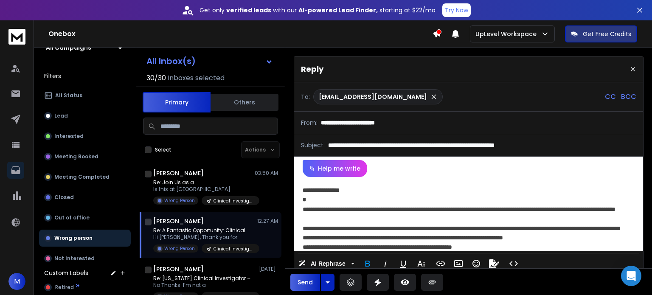
click at [391, 219] on p "**********" at bounding box center [463, 213] width 323 height 19
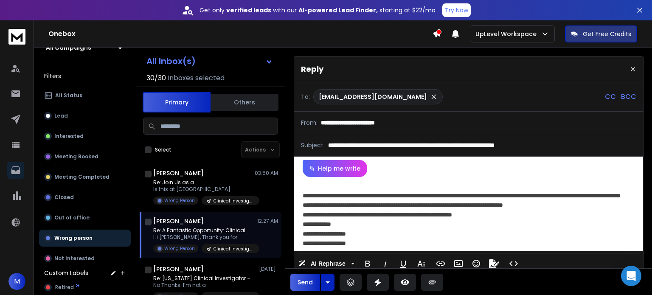
scroll to position [42, 0]
click at [490, 215] on p "**********" at bounding box center [463, 214] width 323 height 9
click at [369, 231] on p "**********" at bounding box center [463, 243] width 323 height 28
click at [375, 241] on p "**********" at bounding box center [463, 243] width 323 height 28
click at [307, 282] on button "Send" at bounding box center [305, 282] width 30 height 17
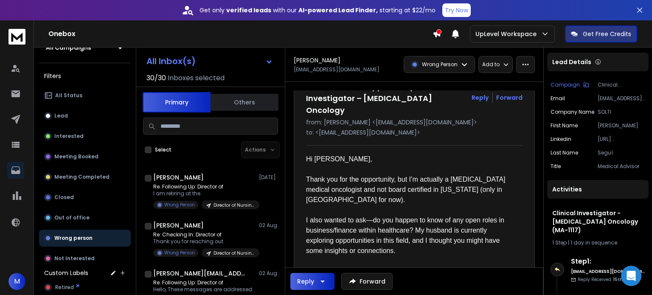
scroll to position [535, 0]
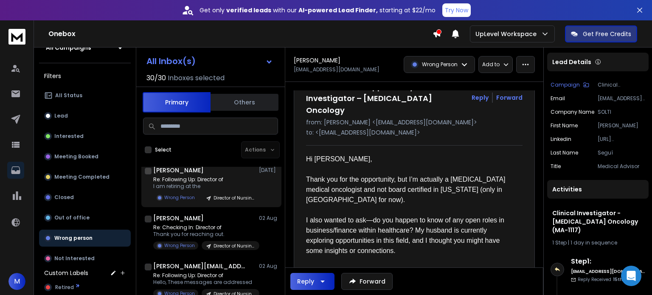
click at [206, 184] on p "I am retiring at the" at bounding box center [204, 186] width 102 height 7
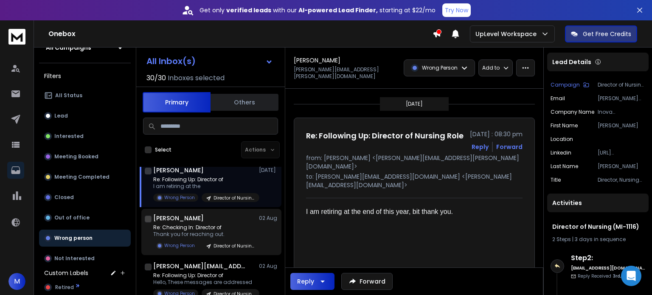
click at [206, 217] on div "[PERSON_NAME] [DATE]" at bounding box center [215, 218] width 125 height 8
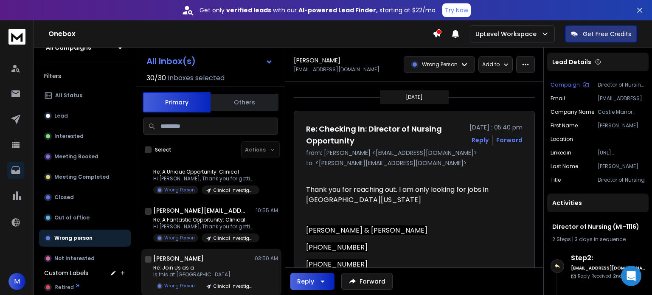
scroll to position [0, 0]
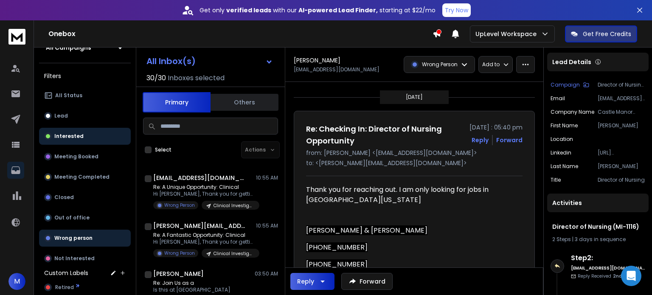
click at [75, 137] on p "Interested" at bounding box center [68, 136] width 29 height 7
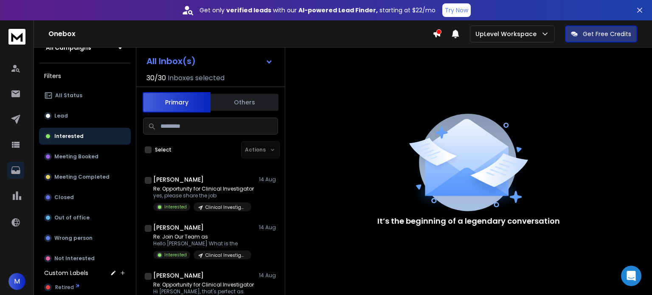
scroll to position [178, 0]
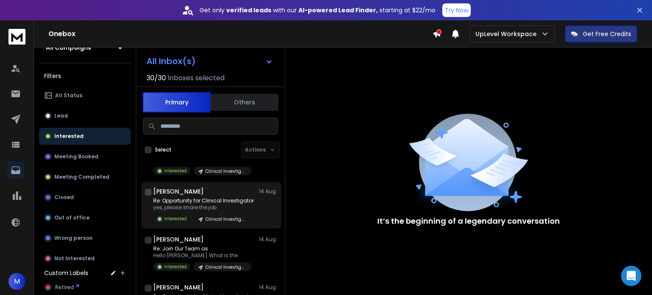
click at [217, 192] on div "[PERSON_NAME] [DATE]" at bounding box center [215, 191] width 125 height 8
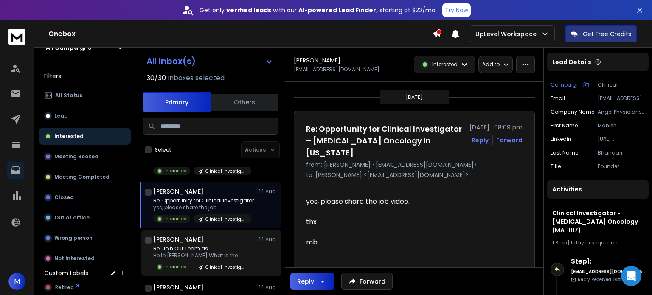
click at [222, 260] on div "Re: Join Our Team as Hello [PERSON_NAME] What is the Interested Clinical Invest…" at bounding box center [202, 258] width 98 height 26
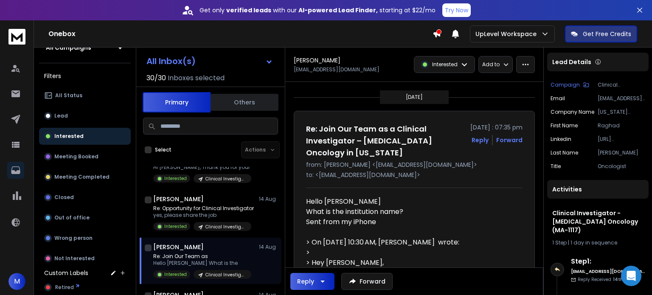
scroll to position [163, 0]
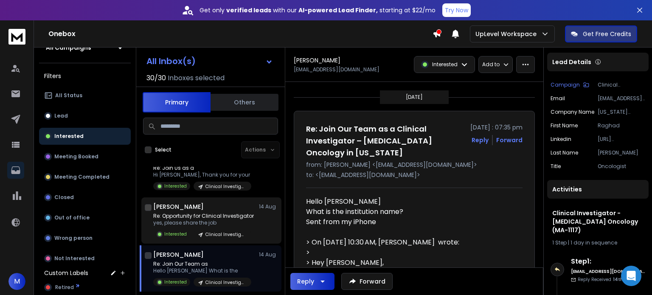
click at [212, 207] on div "[PERSON_NAME] [DATE]" at bounding box center [215, 206] width 125 height 8
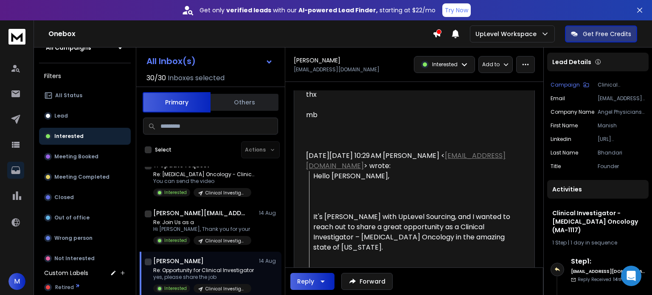
scroll to position [78, 0]
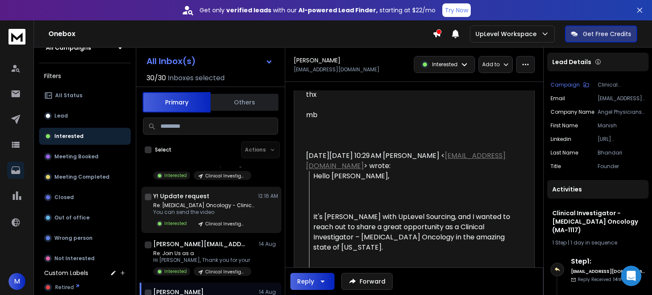
click at [222, 199] on div "Y! Update request 12:16 AM" at bounding box center [215, 196] width 125 height 8
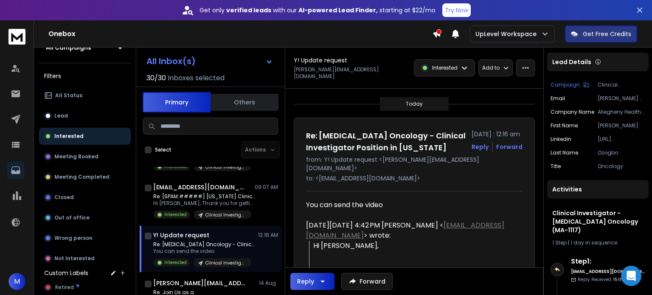
scroll to position [31, 0]
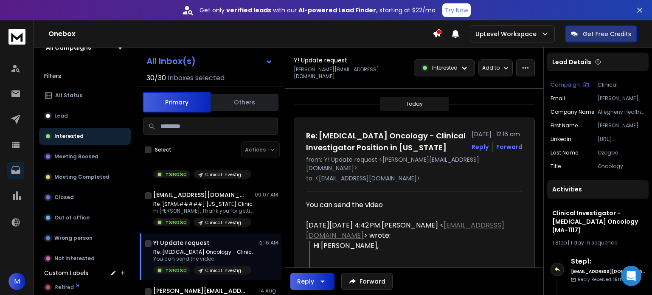
click at [282, 179] on div "[EMAIL_ADDRESS][DOMAIN_NAME] 10:48 AM Re: [US_STATE] Clinical Investigator – Hi…" at bounding box center [210, 276] width 148 height 218
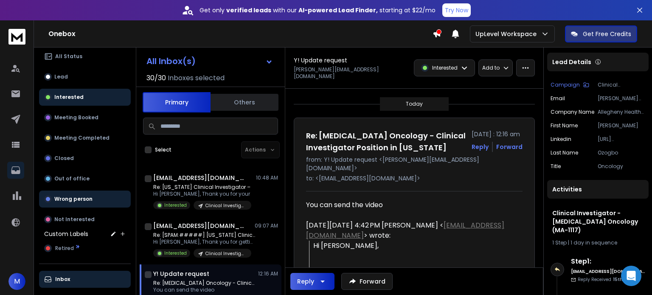
scroll to position [85, 0]
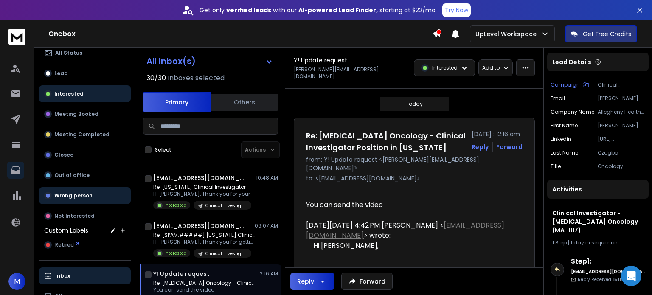
click at [73, 198] on p "Wrong person" at bounding box center [73, 195] width 38 height 7
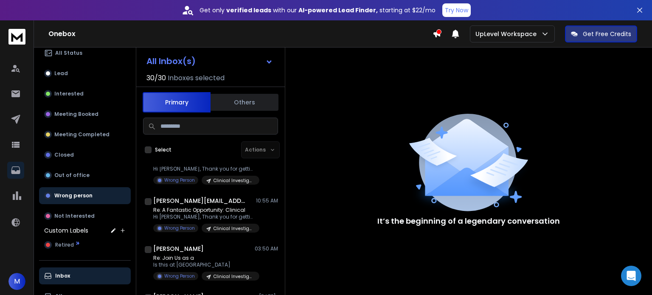
scroll to position [170, 0]
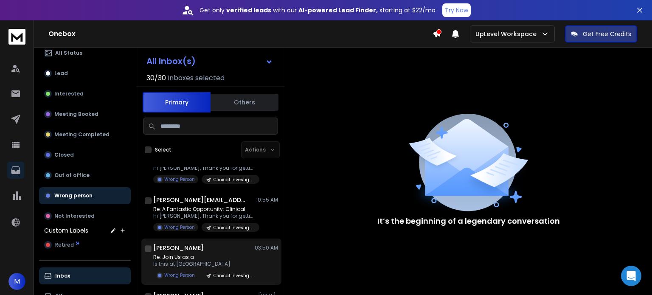
click at [206, 256] on p "Re: Join Us as a" at bounding box center [204, 257] width 102 height 7
